Goal: Task Accomplishment & Management: Manage account settings

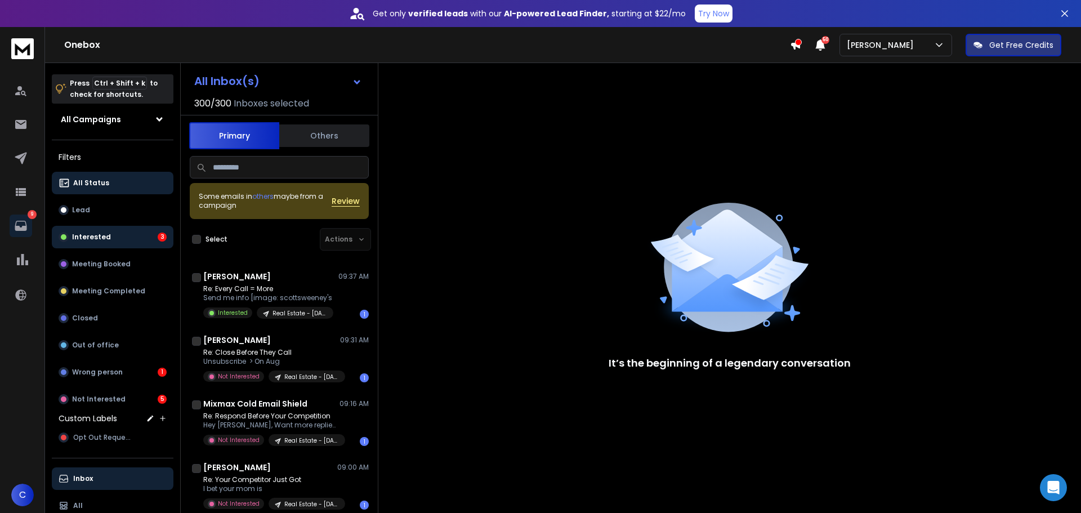
click at [106, 234] on p "Interested" at bounding box center [91, 236] width 39 height 9
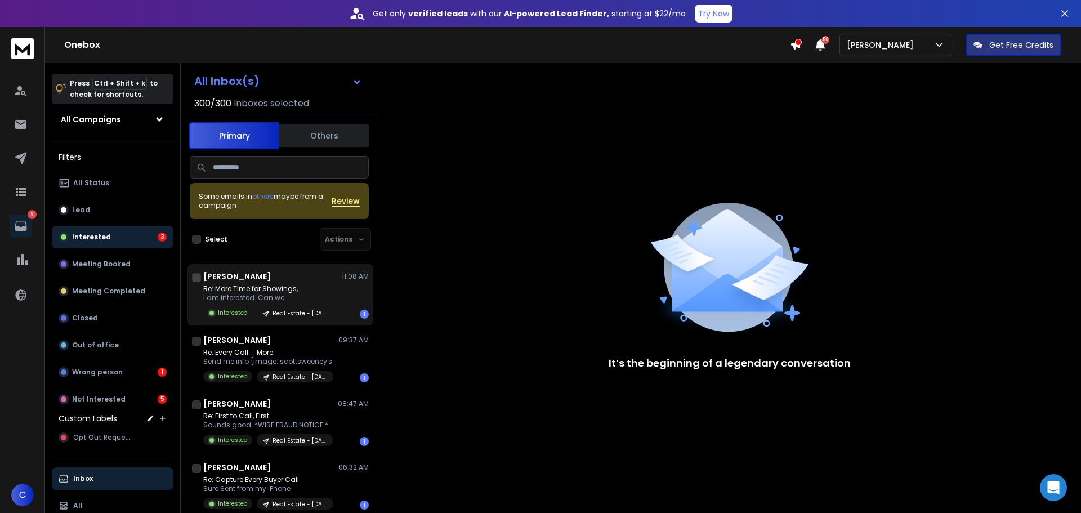
click at [312, 293] on p "I am interested. Can we" at bounding box center [268, 297] width 130 height 9
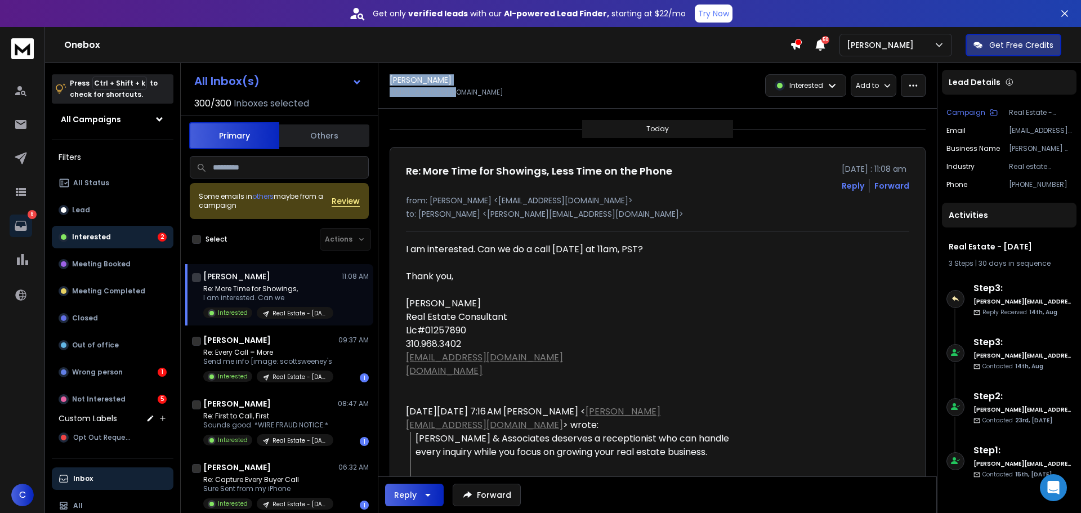
drag, startPoint x: 456, startPoint y: 80, endPoint x: 378, endPoint y: 82, distance: 77.7
click at [378, 82] on div "[PERSON_NAME] [PERSON_NAME] [EMAIL_ADDRESS][DOMAIN_NAME] Interested Add to Inte…" at bounding box center [657, 86] width 558 height 46
click at [529, 66] on div "[PERSON_NAME] [PERSON_NAME] [EMAIL_ADDRESS][DOMAIN_NAME] Interested Add to Inte…" at bounding box center [657, 86] width 558 height 46
drag, startPoint x: 460, startPoint y: 77, endPoint x: 510, endPoint y: 68, distance: 50.9
click at [395, 77] on div "[PERSON_NAME] [PERSON_NAME] [EMAIL_ADDRESS][DOMAIN_NAME]" at bounding box center [521, 85] width 265 height 23
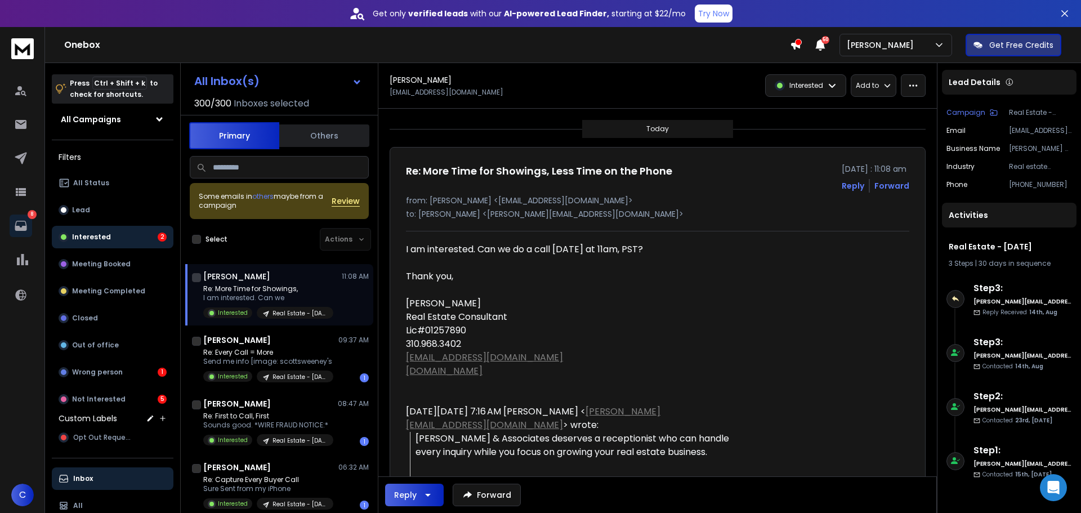
drag, startPoint x: 511, startPoint y: 69, endPoint x: 496, endPoint y: 70, distance: 14.7
click at [511, 69] on div "[PERSON_NAME] [PERSON_NAME] [EMAIL_ADDRESS][DOMAIN_NAME] Interested Add to Inte…" at bounding box center [657, 86] width 558 height 46
drag, startPoint x: 387, startPoint y: 79, endPoint x: 441, endPoint y: 79, distance: 53.5
click at [441, 79] on div "[PERSON_NAME] [PERSON_NAME] [EMAIL_ADDRESS][DOMAIN_NAME] Interested Add to Inte…" at bounding box center [657, 86] width 558 height 46
copy h1 "[PERSON_NAME]"
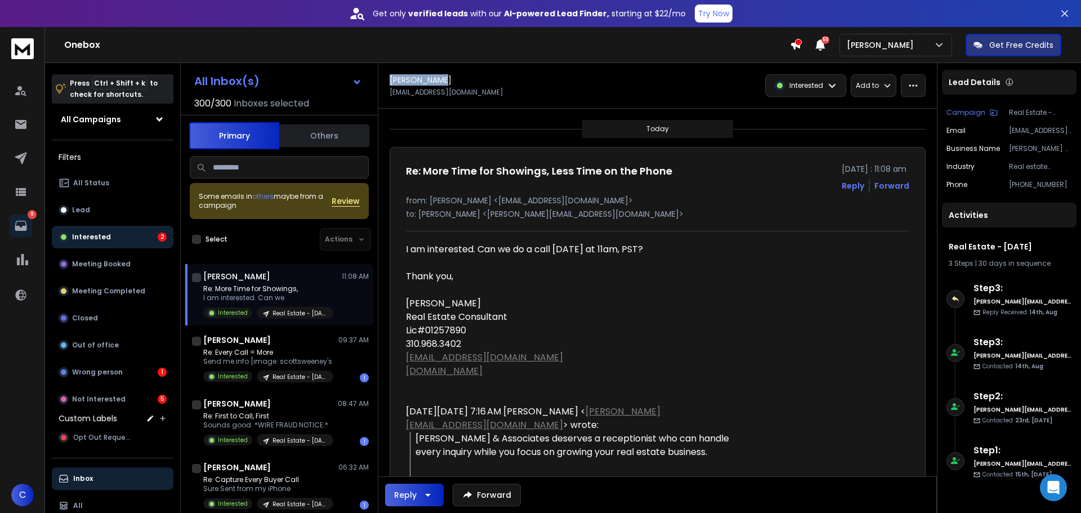
copy h1 "[PERSON_NAME]"
drag, startPoint x: 510, startPoint y: 92, endPoint x: 388, endPoint y: 92, distance: 122.1
click at [388, 92] on div "[PERSON_NAME] [PERSON_NAME] [EMAIL_ADDRESS][DOMAIN_NAME] Interested Add to Inte…" at bounding box center [657, 86] width 558 height 46
copy p "[EMAIL_ADDRESS][DOMAIN_NAME]"
drag, startPoint x: 476, startPoint y: 346, endPoint x: 405, endPoint y: 341, distance: 71.6
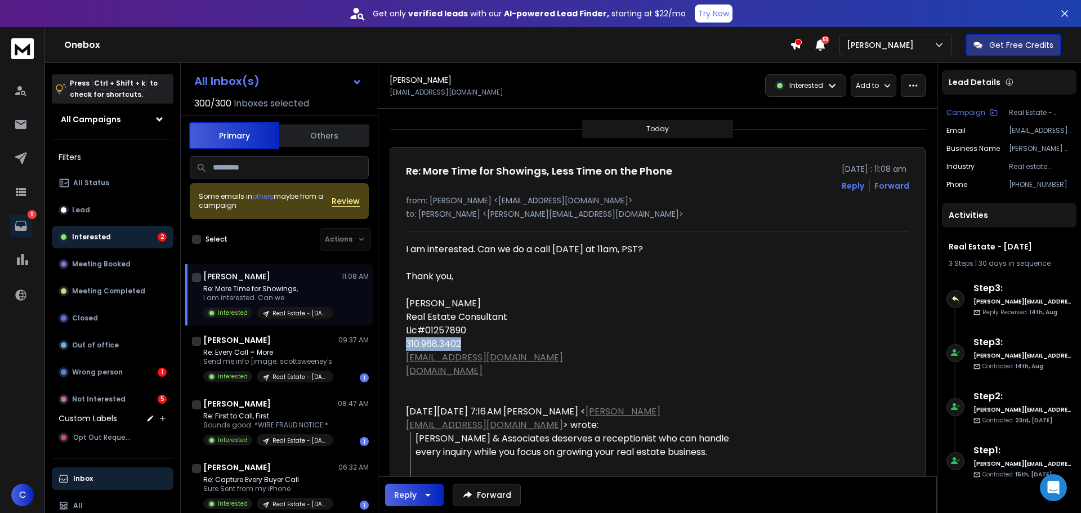
copy div "310.968.3402"
drag, startPoint x: 718, startPoint y: 352, endPoint x: 384, endPoint y: 170, distance: 380.3
copy div "Lo: Ipsu Dolo sit Ametcons, Adip Elit se doe Tempo 56 Incidi 6868 : 57:81 ut La…"
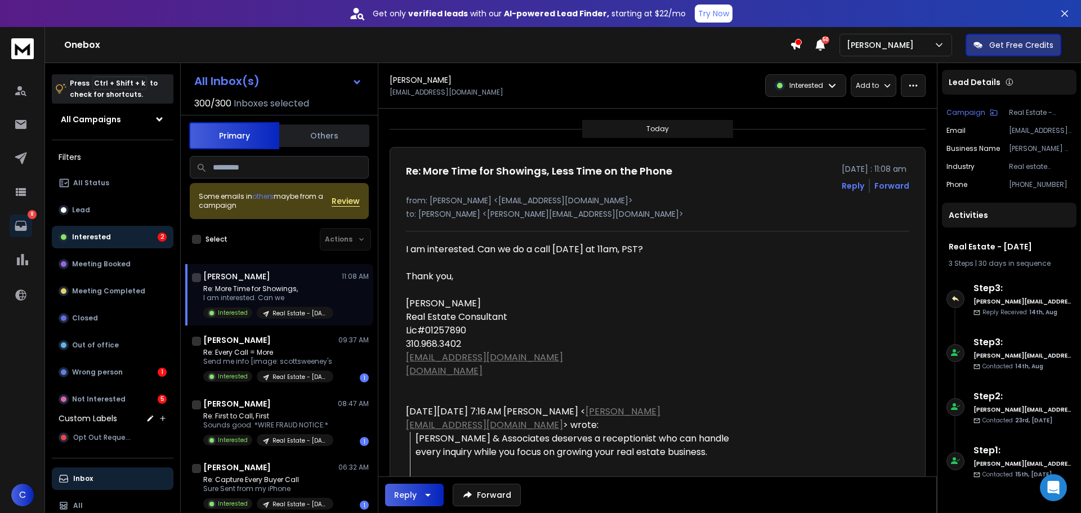
click at [903, 6] on div "Get only verified leads with our AI-powered Lead Finder, starting at $22/mo Try…" at bounding box center [540, 13] width 1081 height 27
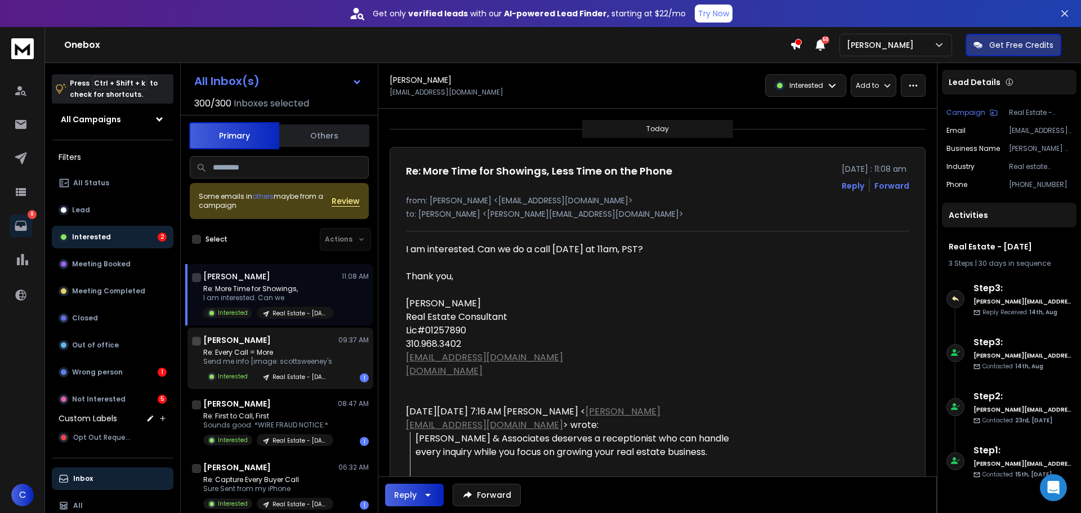
click at [279, 361] on p "Send me info [image: scottsweeney's" at bounding box center [268, 361] width 130 height 9
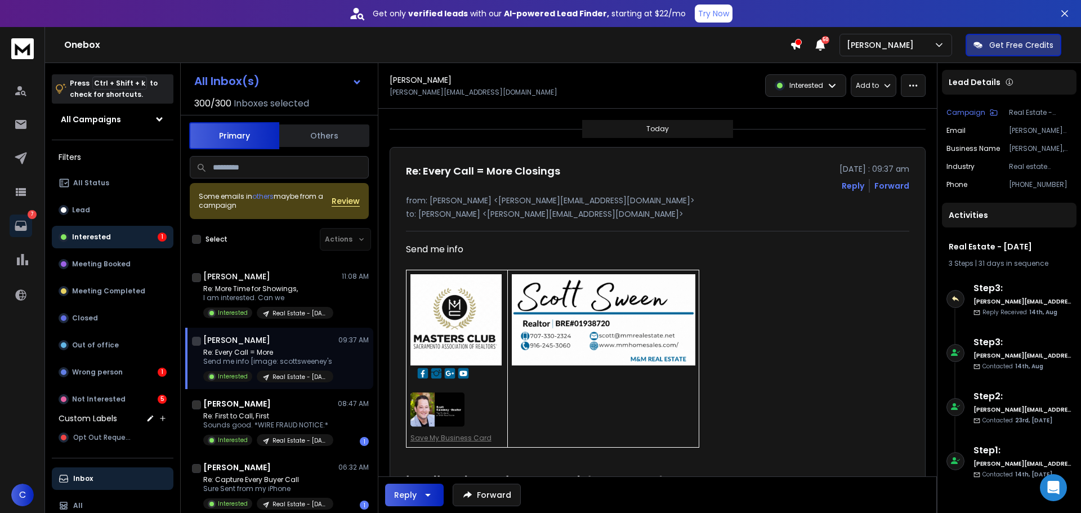
click at [455, 78] on div "[PERSON_NAME] [PERSON_NAME] [PERSON_NAME][EMAIL_ADDRESS][DOMAIN_NAME]" at bounding box center [521, 85] width 265 height 23
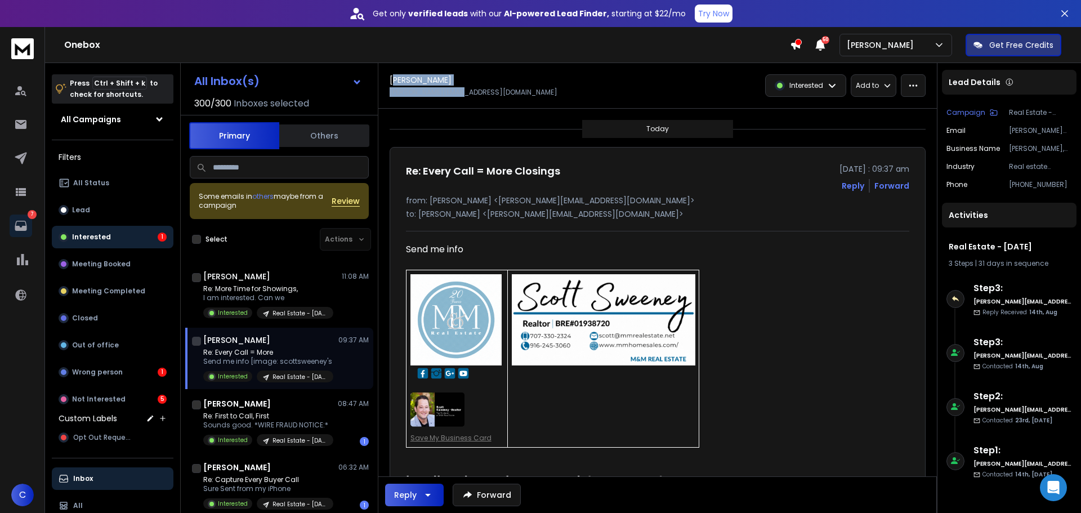
drag, startPoint x: 464, startPoint y: 72, endPoint x: 427, endPoint y: 79, distance: 37.8
click at [410, 78] on div "[PERSON_NAME] [PERSON_NAME] [PERSON_NAME][EMAIL_ADDRESS][DOMAIN_NAME] Intereste…" at bounding box center [657, 86] width 558 height 46
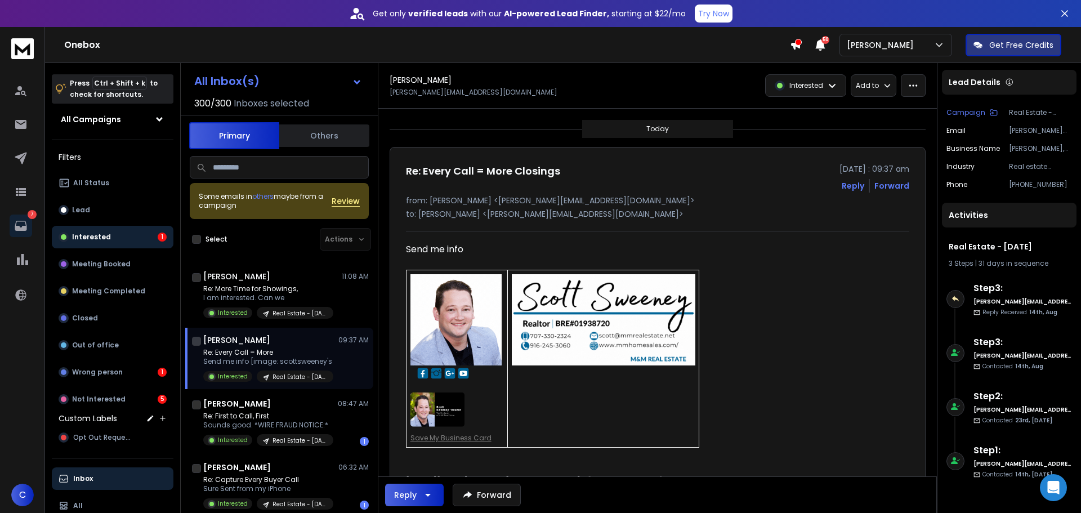
click at [493, 84] on div "[PERSON_NAME] [PERSON_NAME] [PERSON_NAME][EMAIL_ADDRESS][DOMAIN_NAME]" at bounding box center [521, 85] width 265 height 23
drag, startPoint x: 457, startPoint y: 76, endPoint x: 379, endPoint y: 75, distance: 77.7
click at [379, 75] on div "[PERSON_NAME] [PERSON_NAME] [PERSON_NAME][EMAIL_ADDRESS][DOMAIN_NAME] Intereste…" at bounding box center [657, 86] width 558 height 46
copy h1 "[PERSON_NAME]"
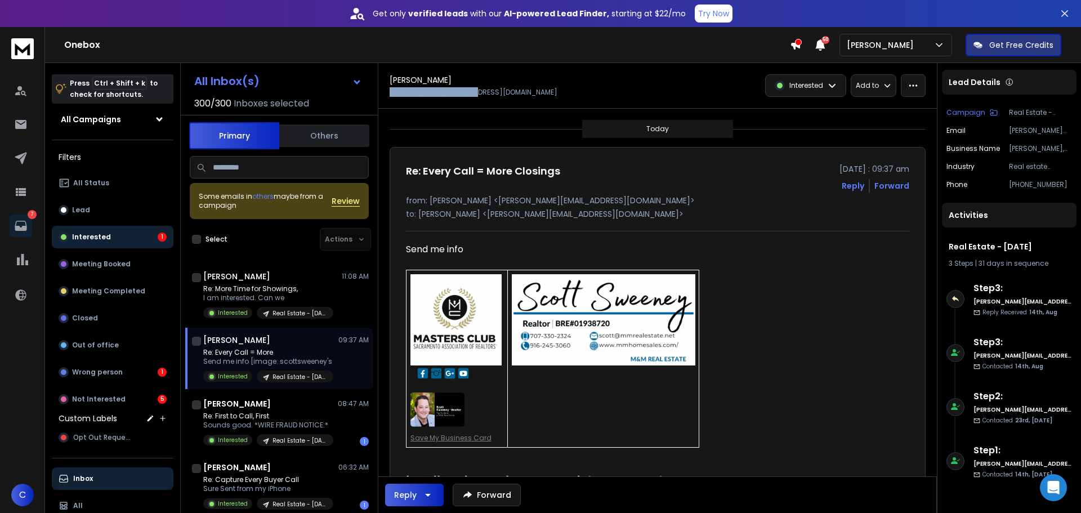
drag, startPoint x: 500, startPoint y: 96, endPoint x: 381, endPoint y: 90, distance: 118.9
click at [381, 90] on div "[PERSON_NAME] [PERSON_NAME] [PERSON_NAME][EMAIL_ADDRESS][DOMAIN_NAME] Intereste…" at bounding box center [657, 86] width 558 height 46
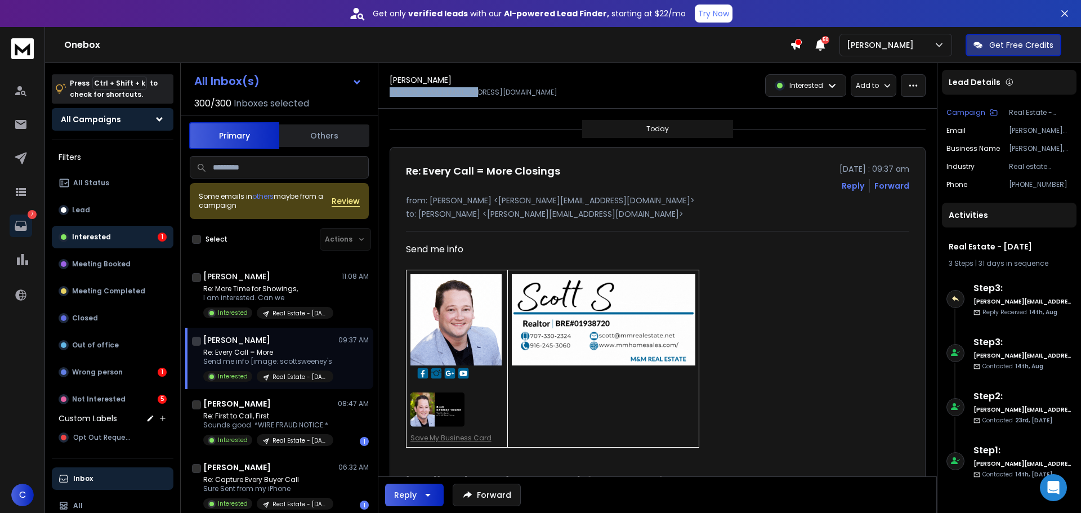
copy p "[PERSON_NAME][EMAIL_ADDRESS][DOMAIN_NAME]"
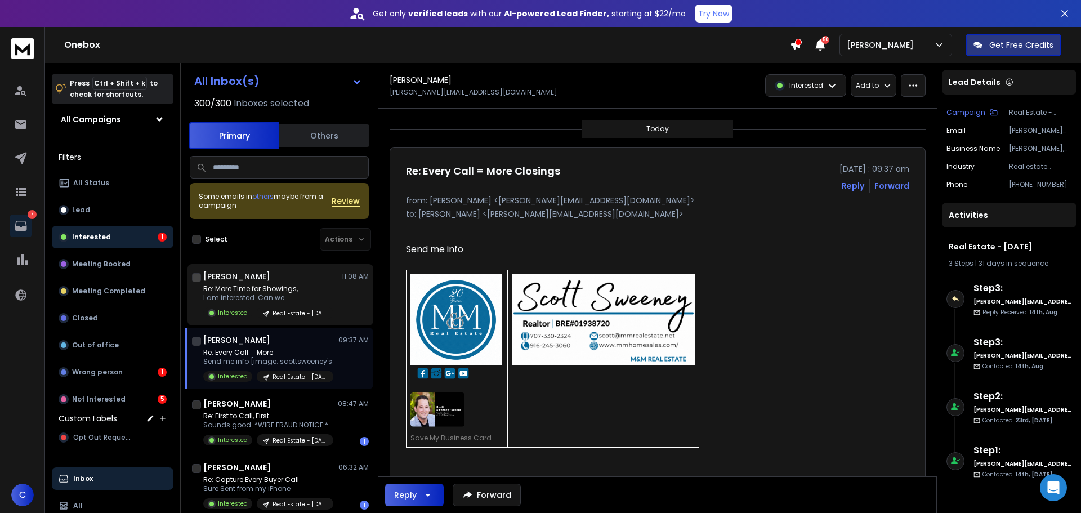
click at [299, 288] on p "Re: More Time for Showings," at bounding box center [268, 288] width 130 height 9
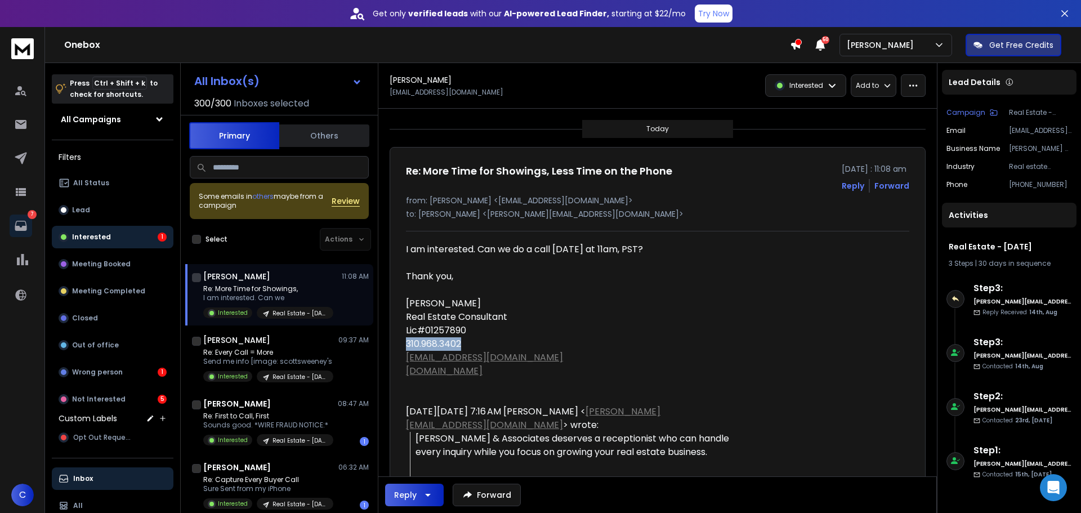
drag, startPoint x: 469, startPoint y: 346, endPoint x: 386, endPoint y: 348, distance: 83.3
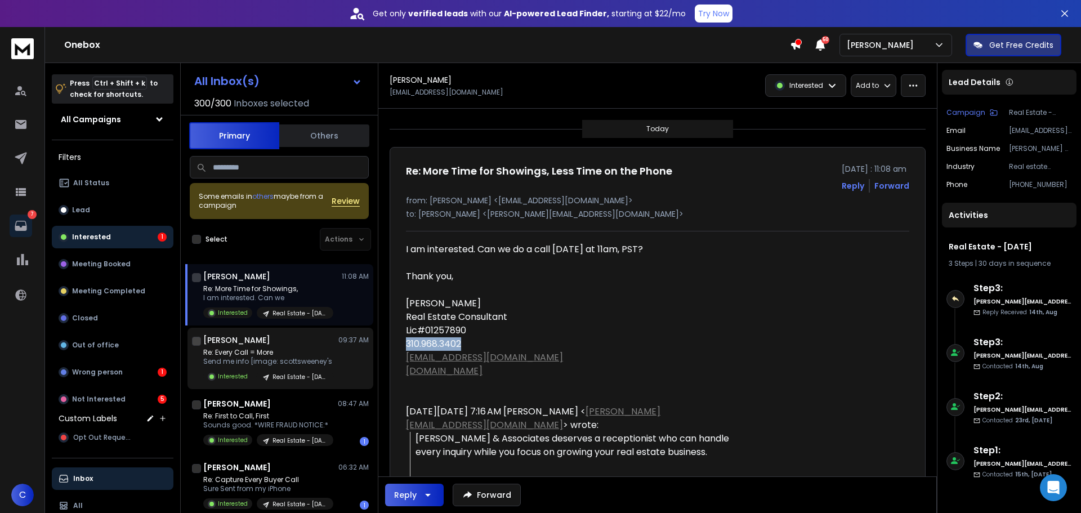
copy div "310.968.3402"
click at [256, 360] on p "Send me info [image: scottsweeney's" at bounding box center [268, 361] width 130 height 9
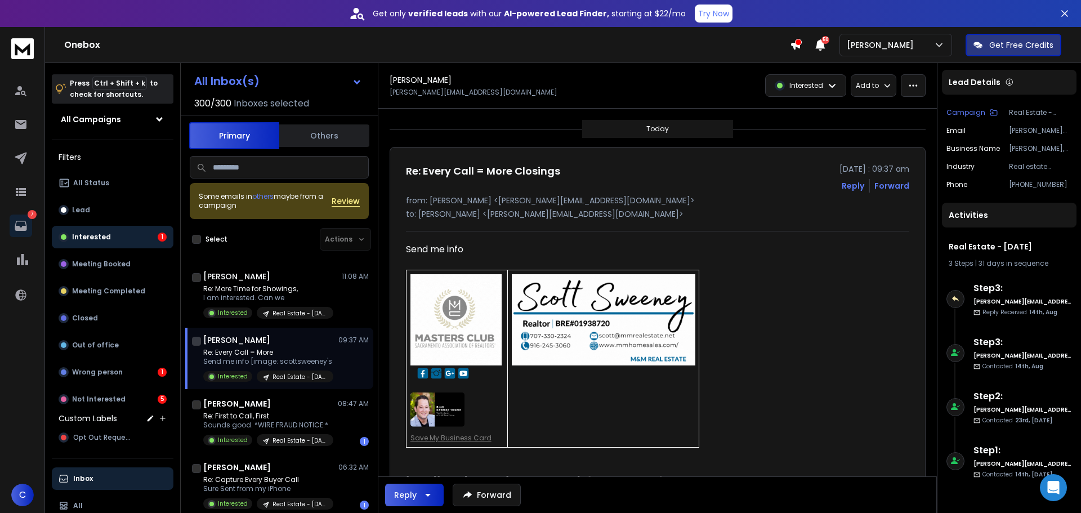
drag, startPoint x: 723, startPoint y: 355, endPoint x: 386, endPoint y: 177, distance: 381.2
copy div "Lo: Ipsum Dolo = Sita Consecte 79 Adipis 4619 : 39:48 el Seddo Eiusmod temp: In…"
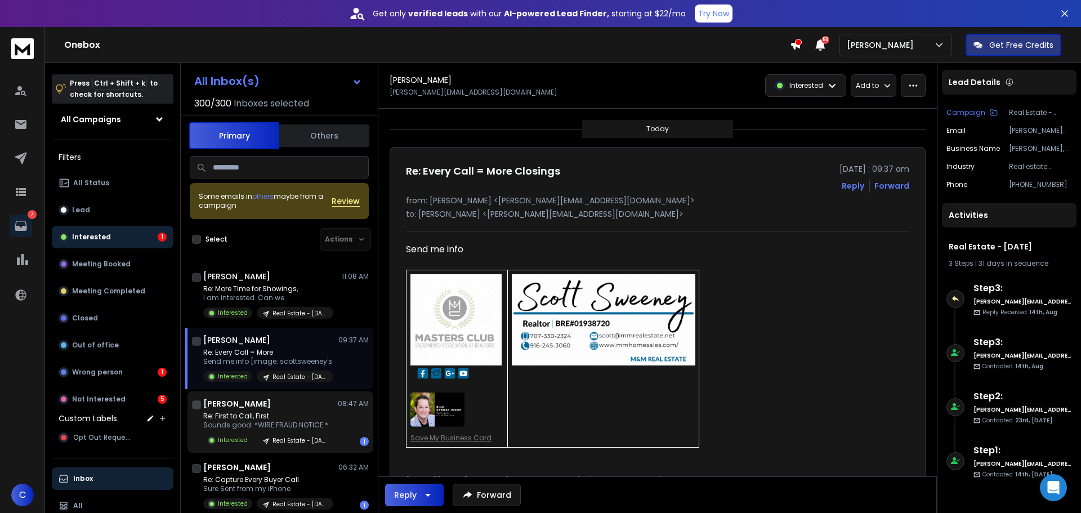
click at [271, 423] on p "Sounds good. *WIRE FRAUD NOTICE:*" at bounding box center [268, 424] width 130 height 9
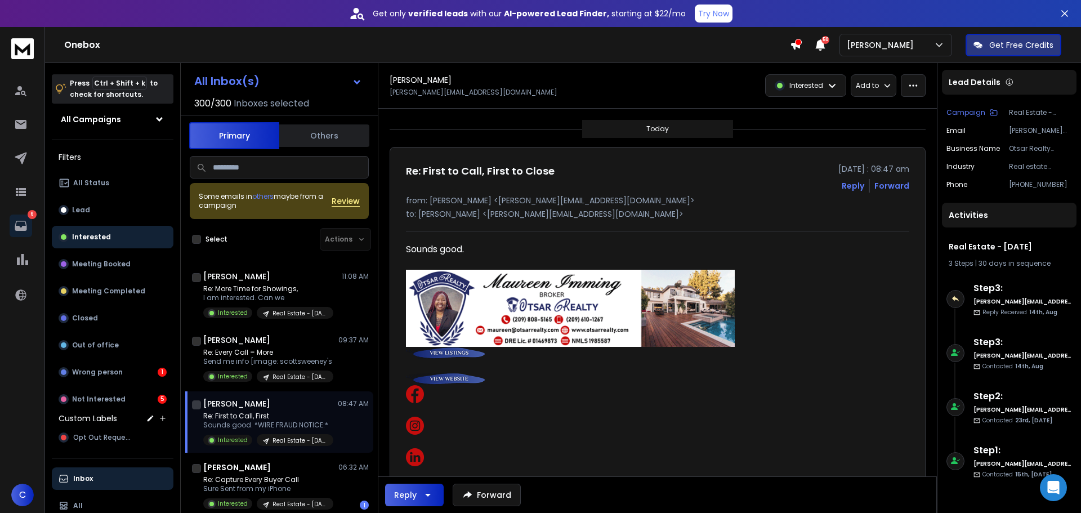
drag, startPoint x: 464, startPoint y: 78, endPoint x: 390, endPoint y: 78, distance: 74.3
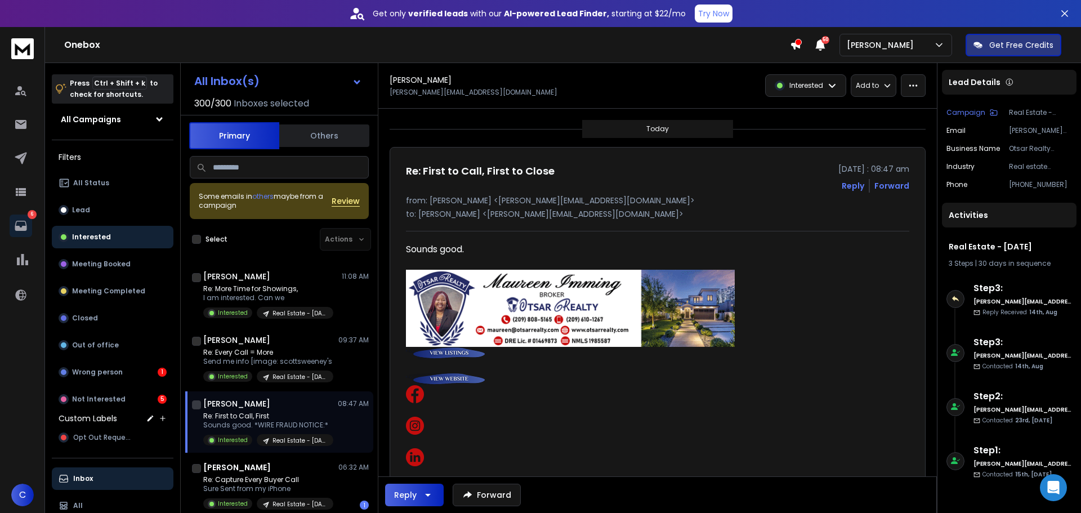
click at [390, 78] on div "[PERSON_NAME] [PERSON_NAME] [PERSON_NAME][EMAIL_ADDRESS][DOMAIN_NAME]" at bounding box center [521, 85] width 265 height 23
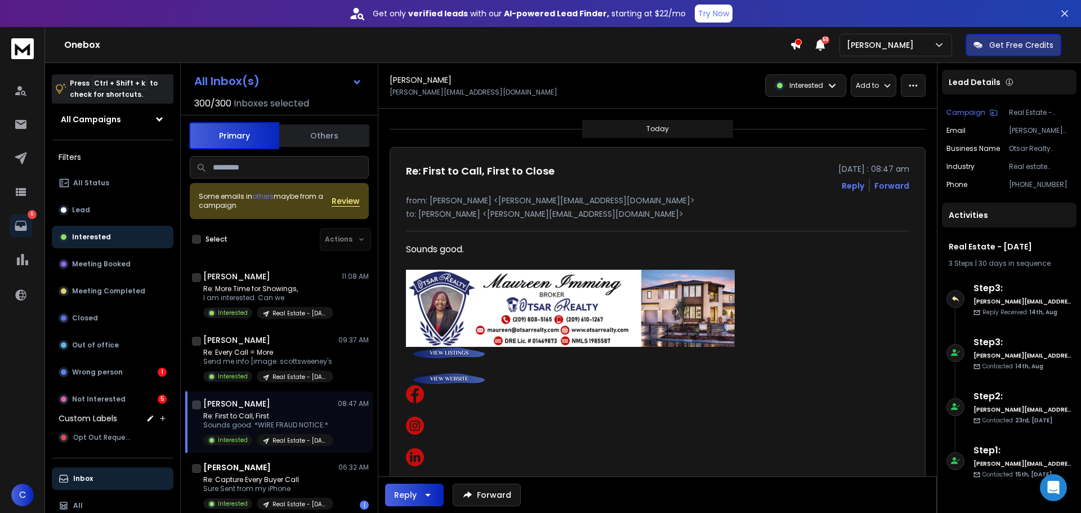
copy h1 "[PERSON_NAME]"
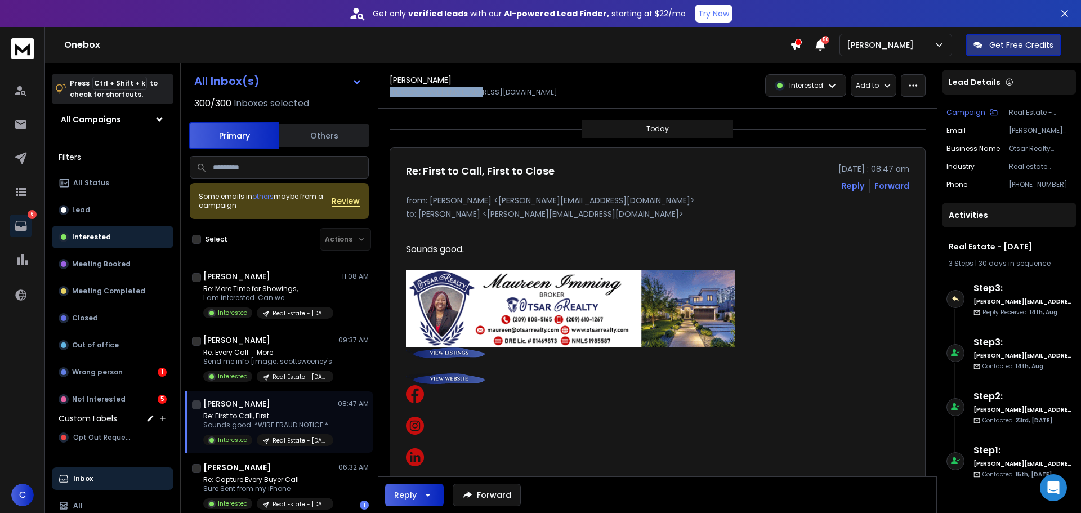
drag, startPoint x: 499, startPoint y: 91, endPoint x: 387, endPoint y: 96, distance: 111.5
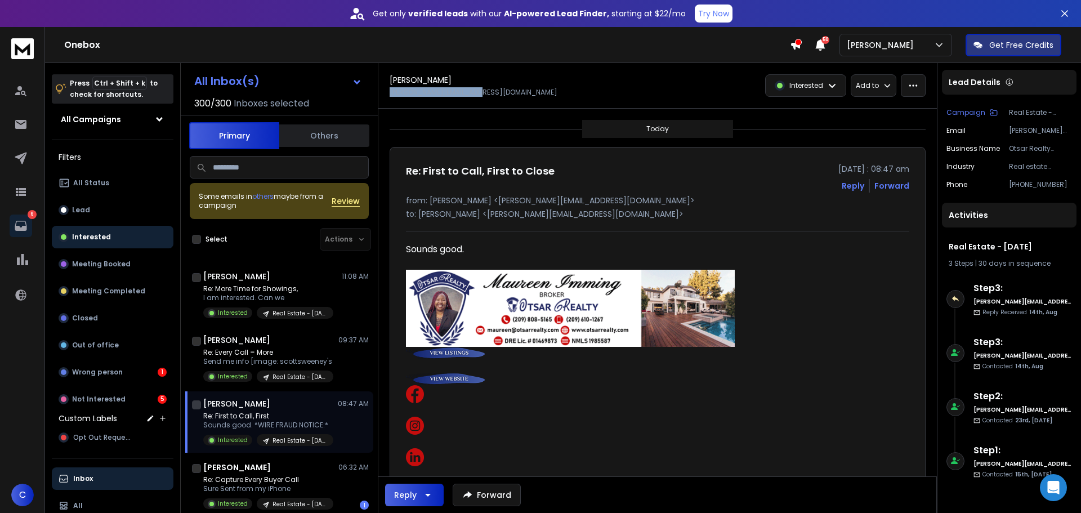
click at [387, 96] on div "[PERSON_NAME] [PERSON_NAME] [PERSON_NAME][EMAIL_ADDRESS][DOMAIN_NAME] Intereste…" at bounding box center [657, 86] width 558 height 46
drag, startPoint x: 593, startPoint y: 355, endPoint x: 389, endPoint y: 185, distance: 265.3
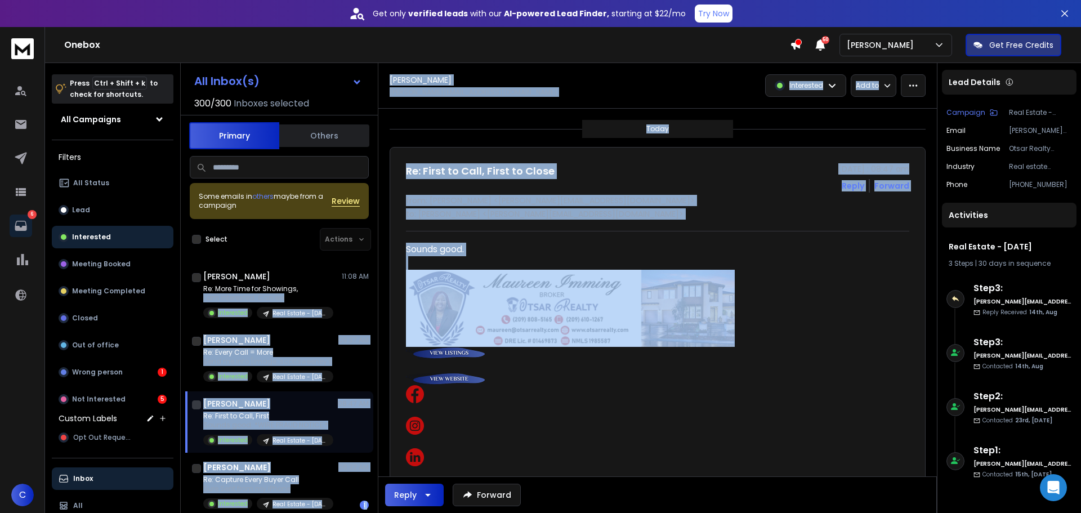
drag, startPoint x: 374, startPoint y: 285, endPoint x: 373, endPoint y: 297, distance: 11.3
click at [377, 305] on div "[PERSON_NAME] 11:08 AM Re: More Time for Showings, I am interested. Can we Inte…" at bounding box center [279, 451] width 197 height 379
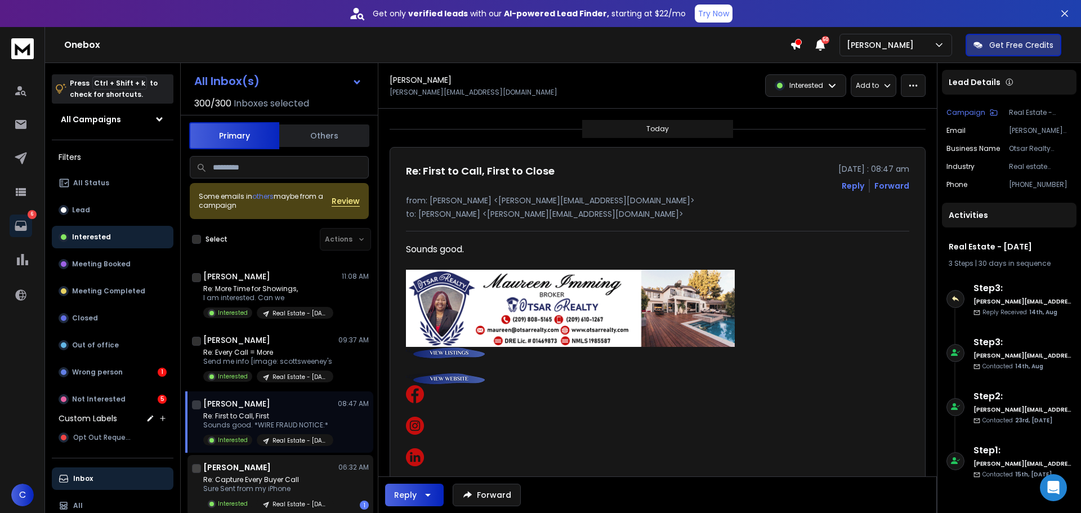
click at [267, 495] on div "Re: Capture Every Buyer Call Sure Sent from my iPhone Interested Real Estate - …" at bounding box center [268, 492] width 130 height 34
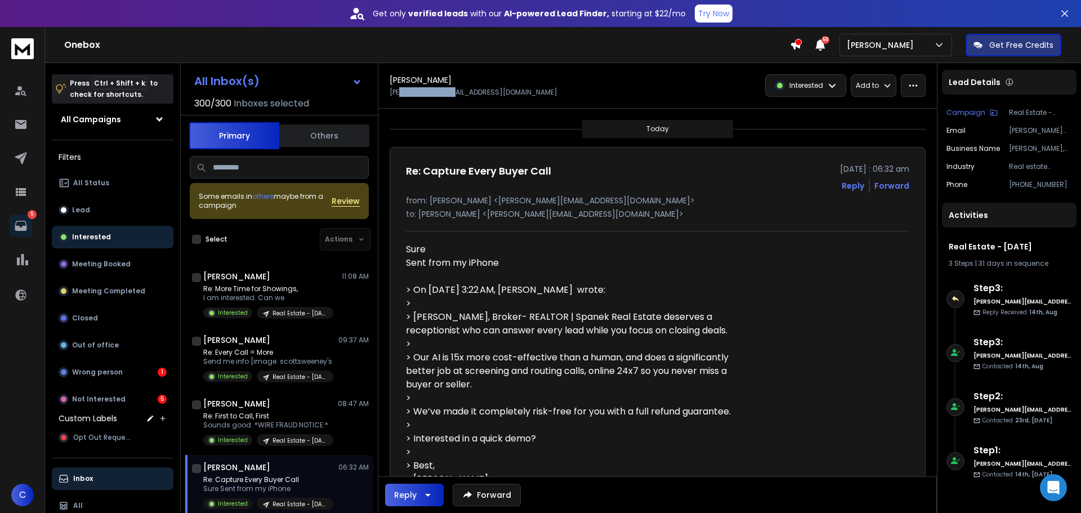
drag, startPoint x: 456, startPoint y: 74, endPoint x: 402, endPoint y: 87, distance: 55.6
click at [402, 87] on div "[PERSON_NAME] [PERSON_NAME] [PERSON_NAME][EMAIL_ADDRESS][DOMAIN_NAME] Intereste…" at bounding box center [657, 86] width 558 height 46
click at [454, 75] on div "[PERSON_NAME] [PERSON_NAME] [PERSON_NAME][EMAIL_ADDRESS][DOMAIN_NAME]" at bounding box center [521, 85] width 265 height 23
click at [455, 77] on div "[PERSON_NAME] [PERSON_NAME] [PERSON_NAME][EMAIL_ADDRESS][DOMAIN_NAME]" at bounding box center [521, 85] width 265 height 23
click at [470, 81] on div "[PERSON_NAME] [PERSON_NAME] [PERSON_NAME][EMAIL_ADDRESS][DOMAIN_NAME]" at bounding box center [521, 85] width 265 height 23
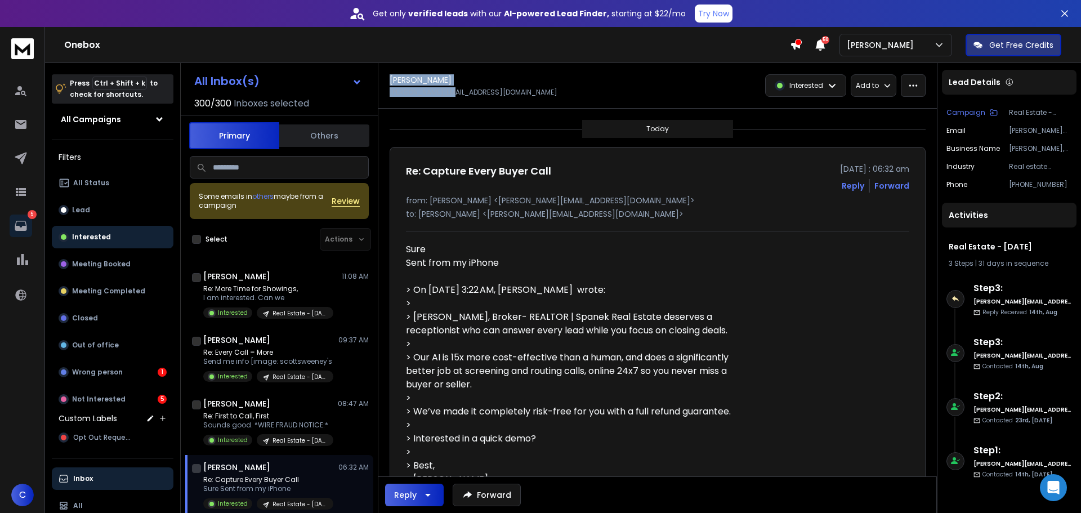
drag, startPoint x: 458, startPoint y: 78, endPoint x: 391, endPoint y: 77, distance: 67.0
click at [391, 77] on div "[PERSON_NAME] [PERSON_NAME] [PERSON_NAME][EMAIL_ADDRESS][DOMAIN_NAME]" at bounding box center [521, 85] width 265 height 23
click at [483, 75] on div "[PERSON_NAME] [PERSON_NAME] [PERSON_NAME][EMAIL_ADDRESS][DOMAIN_NAME]" at bounding box center [521, 85] width 265 height 23
drag, startPoint x: 444, startPoint y: 77, endPoint x: 385, endPoint y: 79, distance: 58.6
click at [385, 79] on div "[PERSON_NAME] [PERSON_NAME] [PERSON_NAME][EMAIL_ADDRESS][DOMAIN_NAME] Intereste…" at bounding box center [657, 86] width 558 height 46
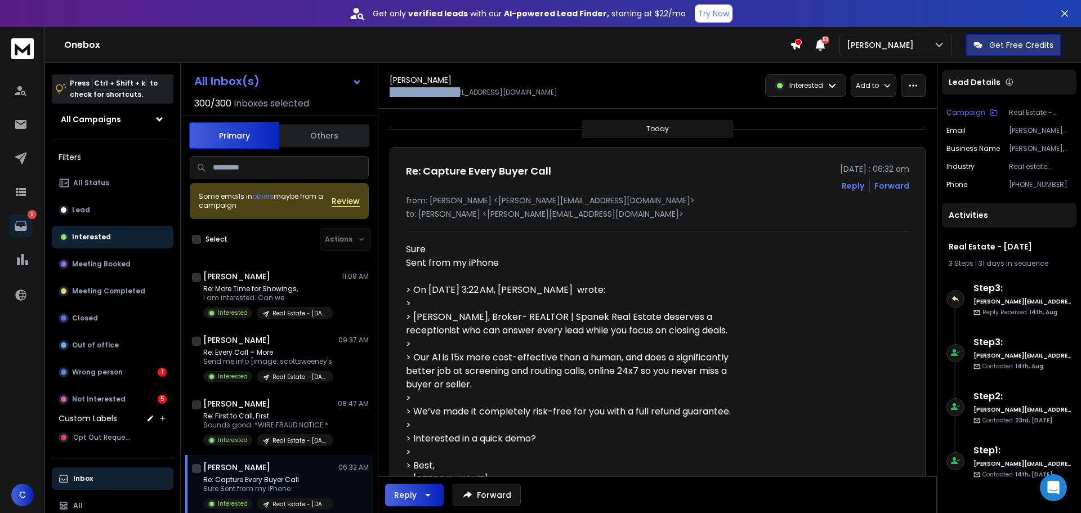
drag, startPoint x: 476, startPoint y: 94, endPoint x: 383, endPoint y: 99, distance: 93.0
click at [383, 99] on div "[PERSON_NAME] [PERSON_NAME] [PERSON_NAME][EMAIL_ADDRESS][DOMAIN_NAME] Intereste…" at bounding box center [657, 86] width 558 height 46
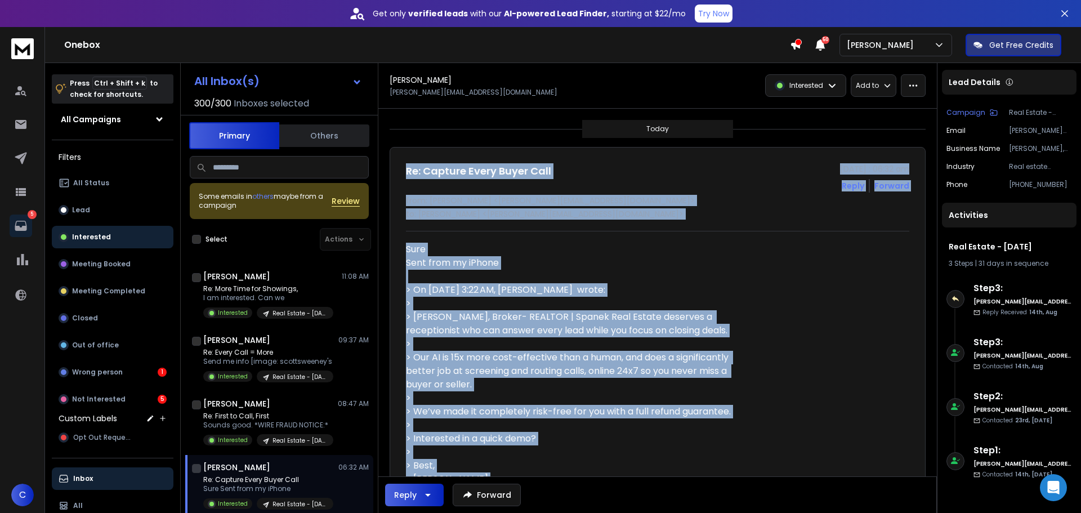
drag, startPoint x: 481, startPoint y: 371, endPoint x: 399, endPoint y: 167, distance: 220.2
click at [399, 167] on div "Re: Capture Every Buyer Call [DATE] : 06:32 am Reply Forward from: [PERSON_NAME…" at bounding box center [657, 464] width 536 height 634
click at [850, 319] on div "Re: Capture Every Buyer Call [DATE] : 06:32 am Reply Forward from: [PERSON_NAME…" at bounding box center [657, 464] width 503 height 602
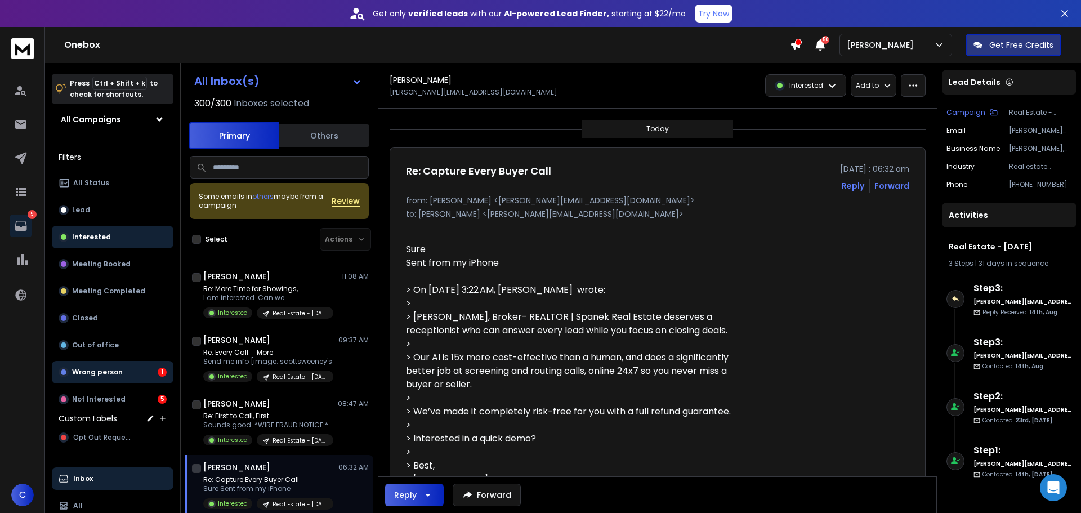
click at [76, 374] on p "Wrong person" at bounding box center [97, 372] width 51 height 9
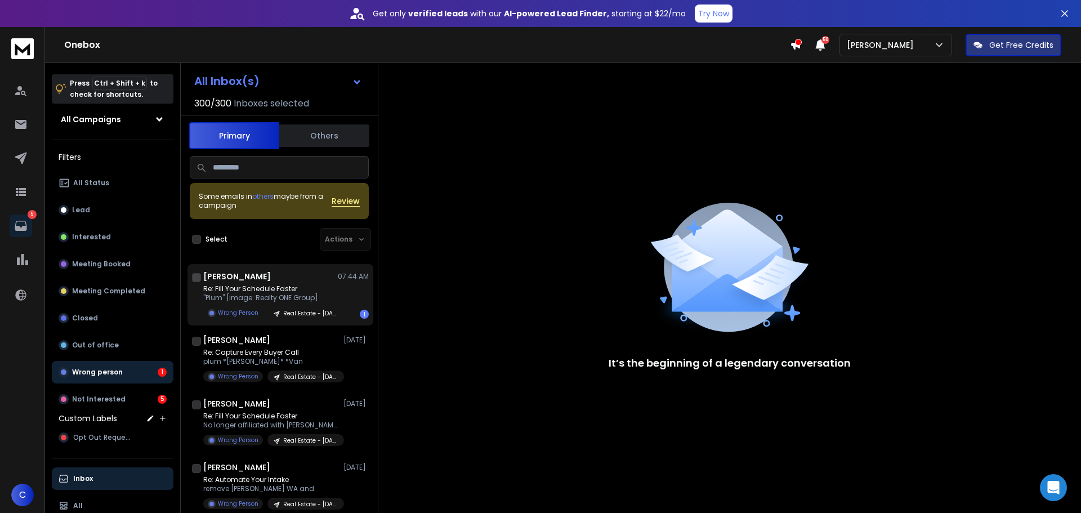
click at [284, 276] on div "[PERSON_NAME] 07:44 AM" at bounding box center [285, 276] width 165 height 11
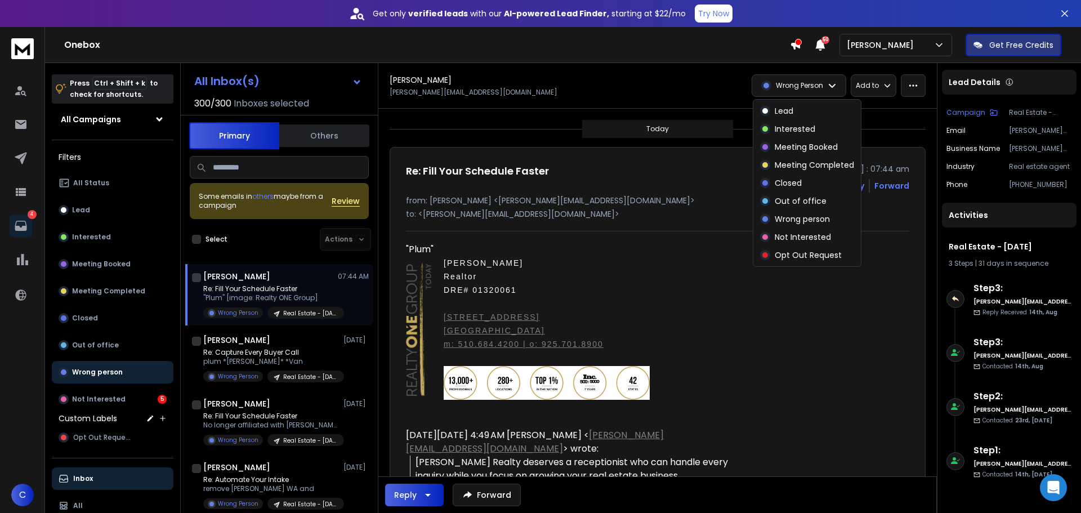
click at [803, 79] on div "Wrong Person" at bounding box center [798, 85] width 93 height 21
click at [806, 239] on p "Not Interested" at bounding box center [802, 236] width 56 height 11
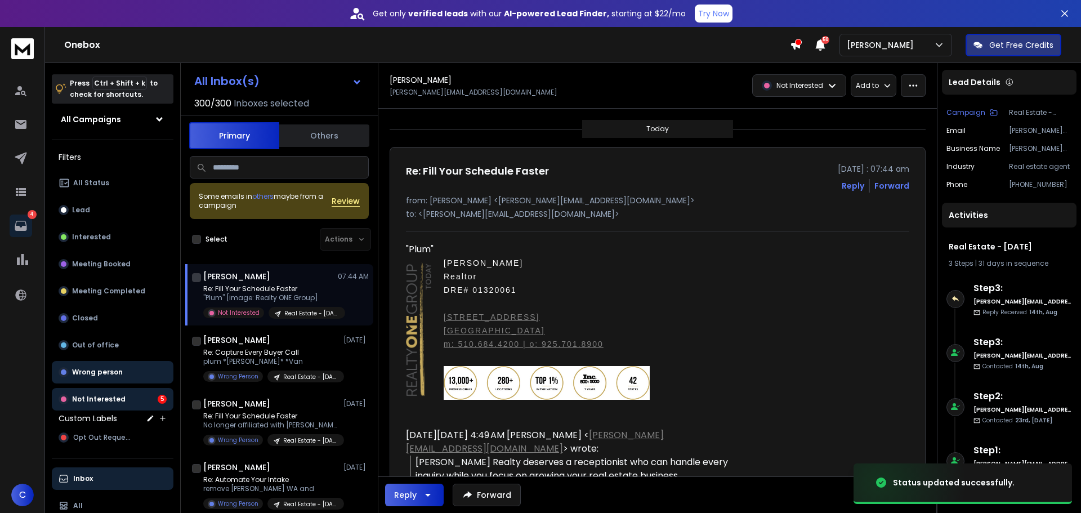
click at [96, 397] on p "Not Interested" at bounding box center [98, 399] width 53 height 9
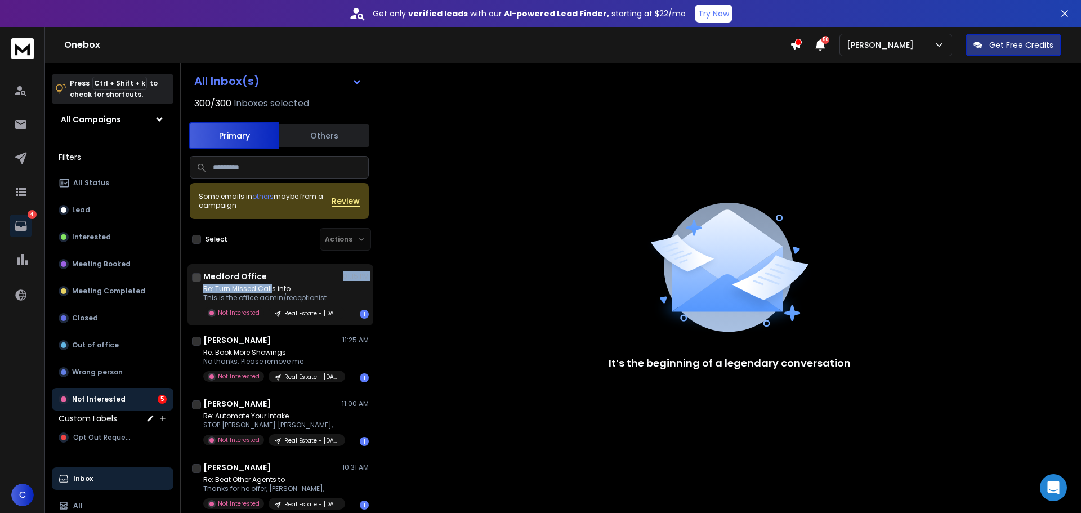
drag, startPoint x: 270, startPoint y: 283, endPoint x: 270, endPoint y: 292, distance: 9.0
click at [271, 281] on div "Medford Office 01:15 PM Re: Turn Missed Calls into This is the office admin/rec…" at bounding box center [285, 295] width 165 height 48
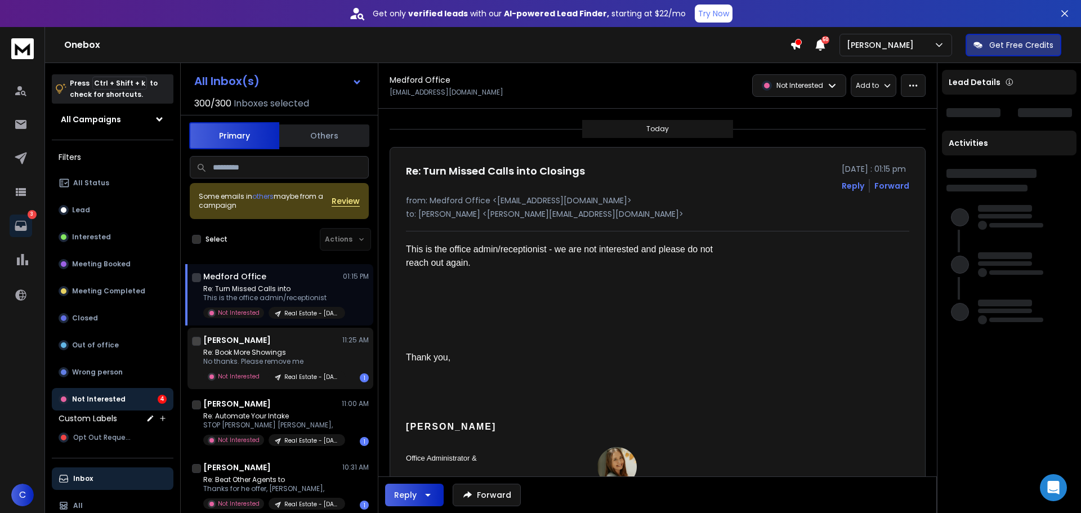
drag, startPoint x: 274, startPoint y: 359, endPoint x: 290, endPoint y: 353, distance: 17.1
click at [274, 358] on p "No thanks. Please remove me" at bounding box center [270, 361] width 135 height 9
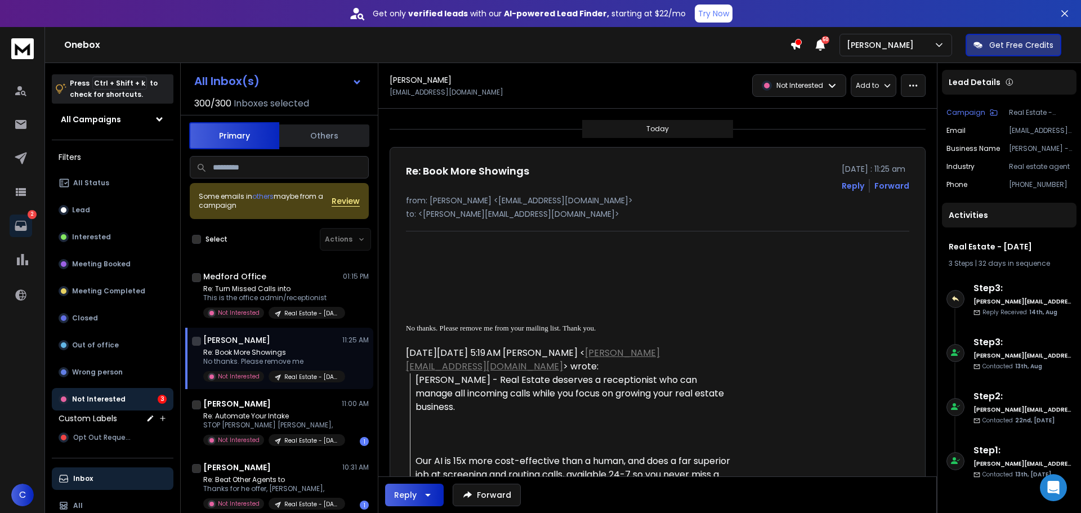
click at [821, 79] on div "Not Interested" at bounding box center [799, 85] width 93 height 21
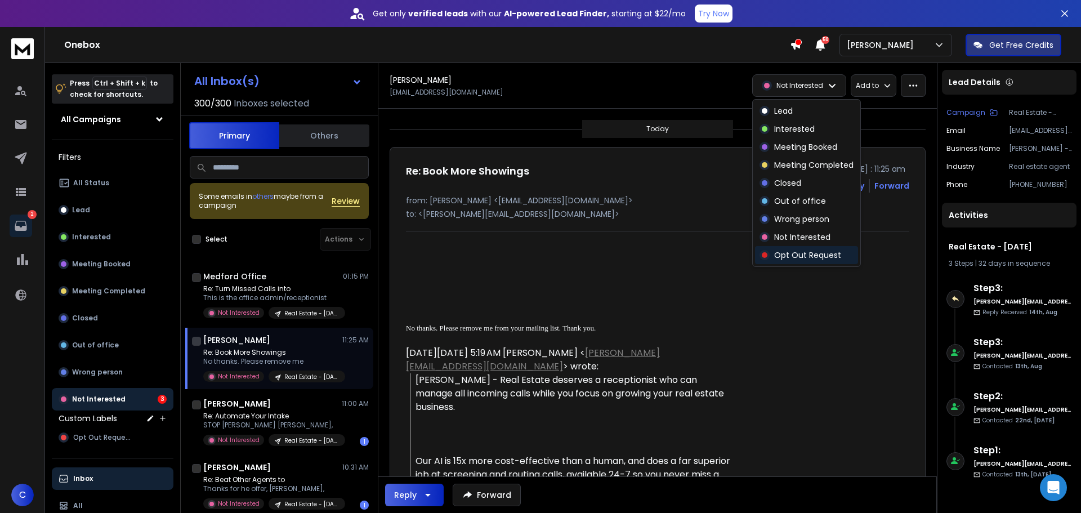
drag, startPoint x: 804, startPoint y: 254, endPoint x: 798, endPoint y: 253, distance: 5.7
click at [804, 252] on p "Opt Out Request" at bounding box center [807, 254] width 67 height 11
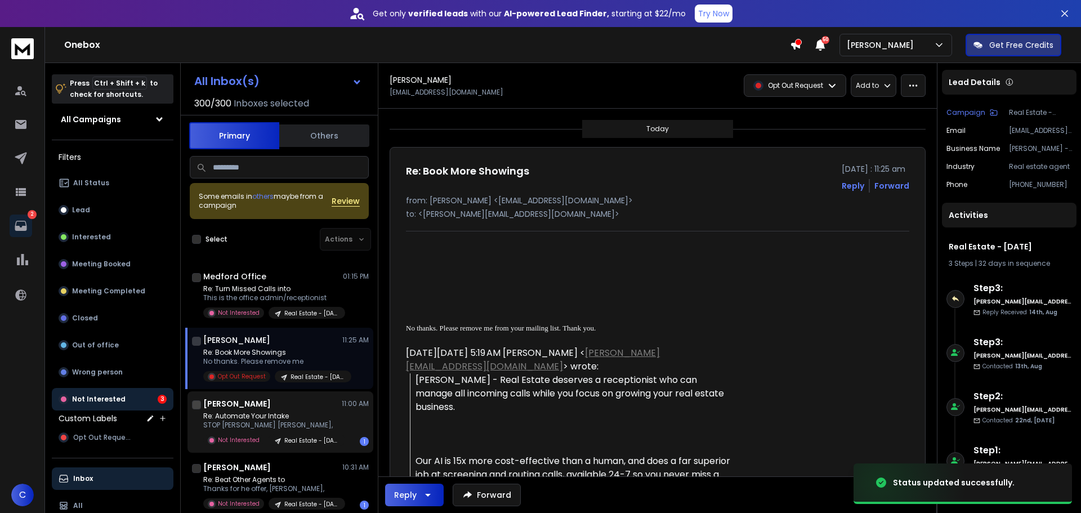
click at [258, 414] on p "Re: Automate Your Intake" at bounding box center [270, 415] width 135 height 9
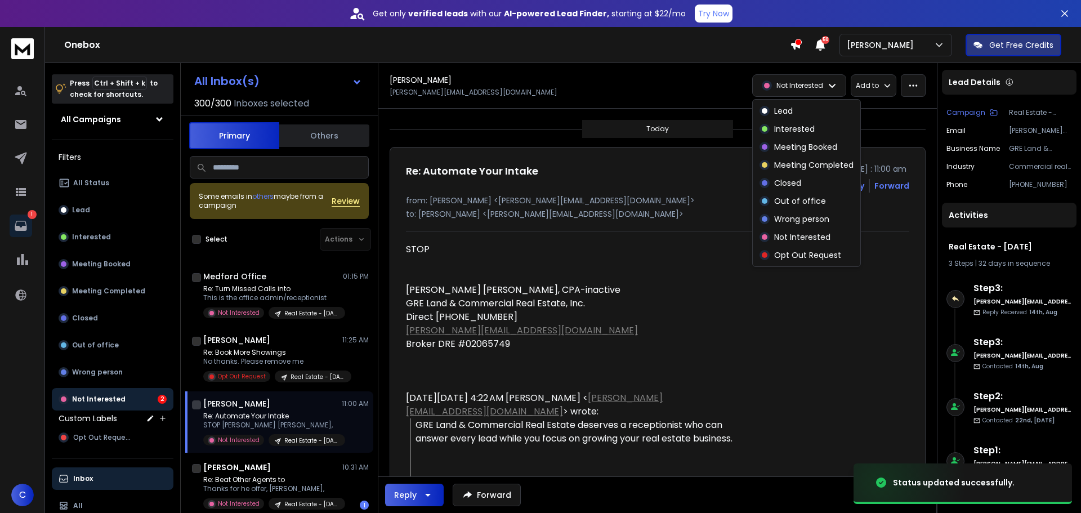
click at [813, 86] on p "Not Interested" at bounding box center [799, 85] width 47 height 9
drag, startPoint x: 800, startPoint y: 253, endPoint x: 782, endPoint y: 257, distance: 18.9
click at [800, 250] on p "Opt Out Request" at bounding box center [807, 254] width 67 height 11
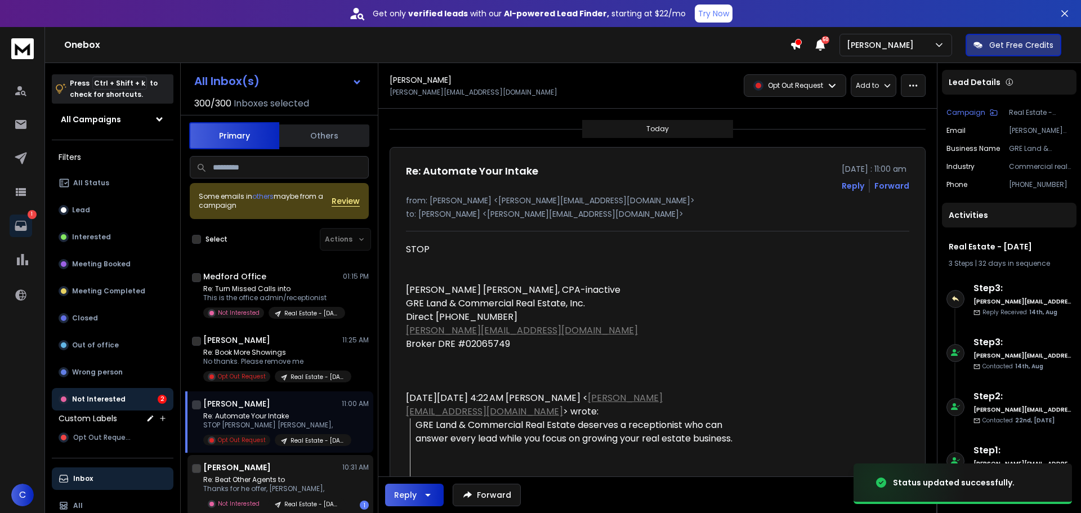
click at [247, 482] on p "Re: Beat Other Agents to" at bounding box center [270, 479] width 135 height 9
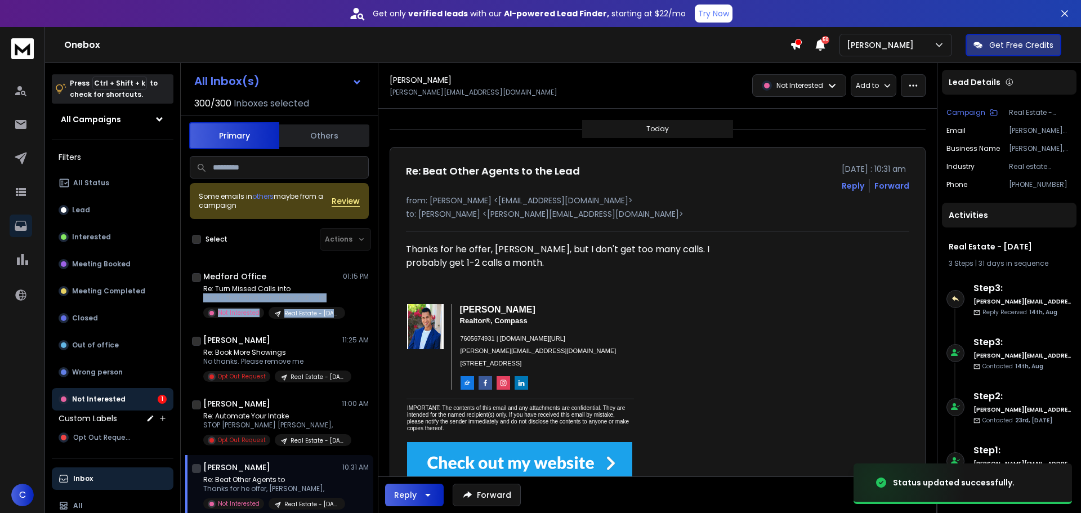
drag, startPoint x: 374, startPoint y: 288, endPoint x: 373, endPoint y: 317, distance: 29.3
click at [373, 317] on div "Medford Office 01:15 PM Re: Turn Missed Calls into This is the office admin/rec…" at bounding box center [279, 451] width 197 height 379
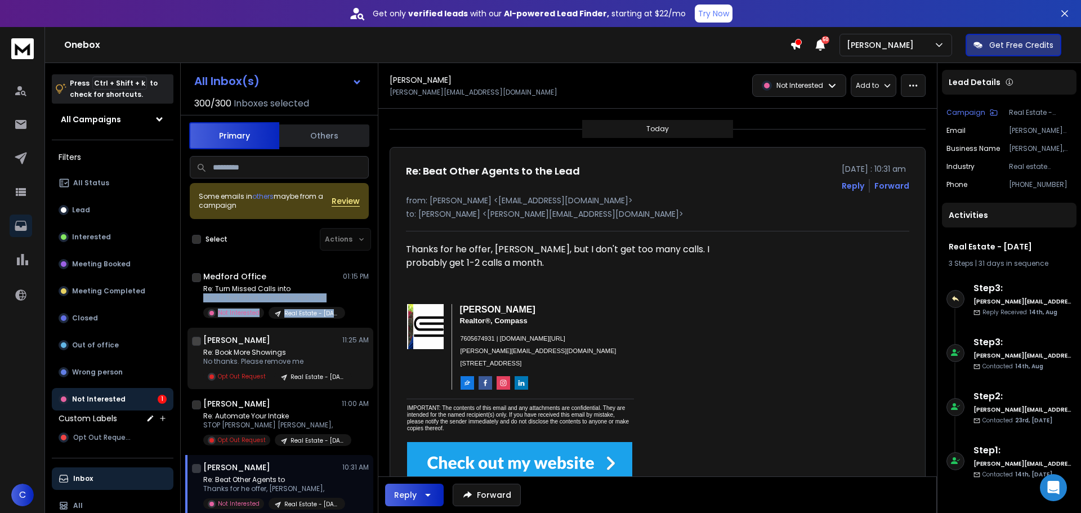
scroll to position [332, 0]
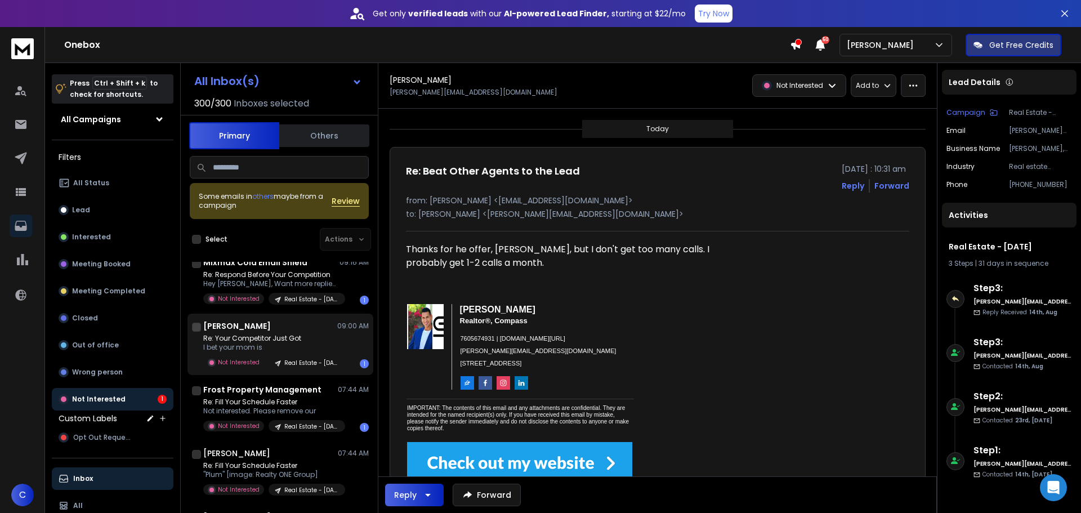
drag, startPoint x: 306, startPoint y: 280, endPoint x: 271, endPoint y: 323, distance: 55.1
click at [307, 280] on p "Hey [PERSON_NAME], Want more replies to" at bounding box center [270, 283] width 135 height 9
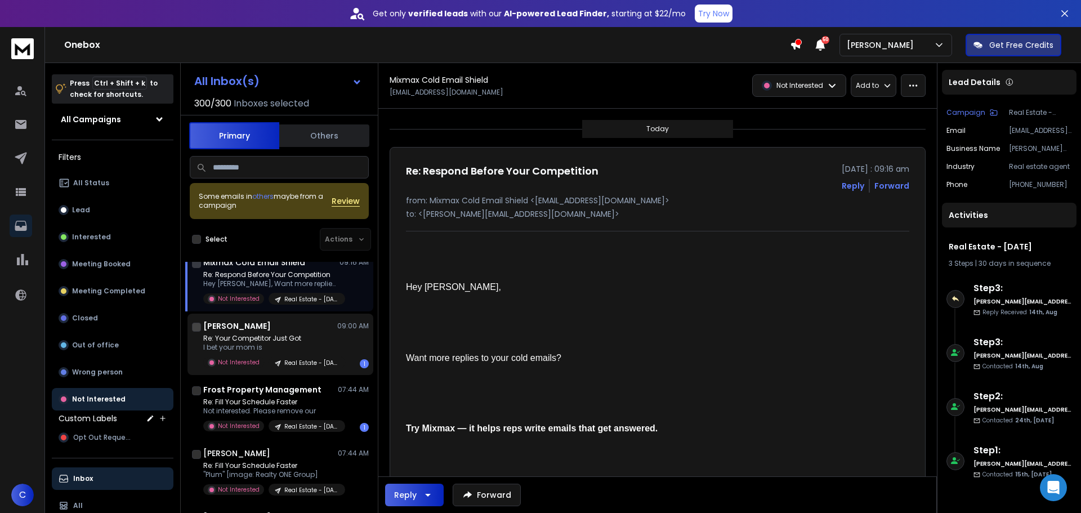
click at [283, 342] on div "Re: Your Competitor Just Got I bet your mom is Not Interested Real Estate - [DA…" at bounding box center [274, 351] width 142 height 34
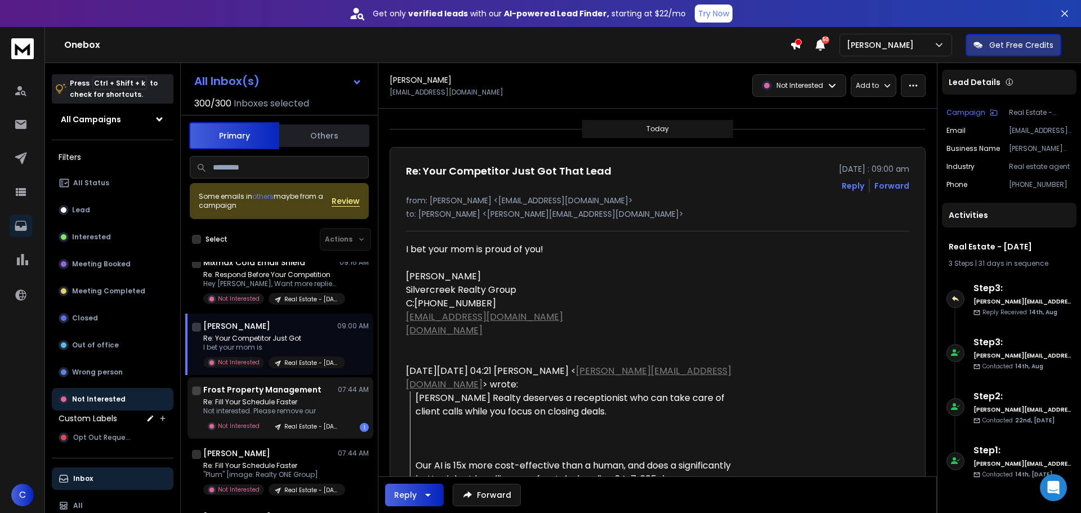
click at [310, 401] on p "Re: Fill Your Schedule Faster" at bounding box center [270, 401] width 135 height 9
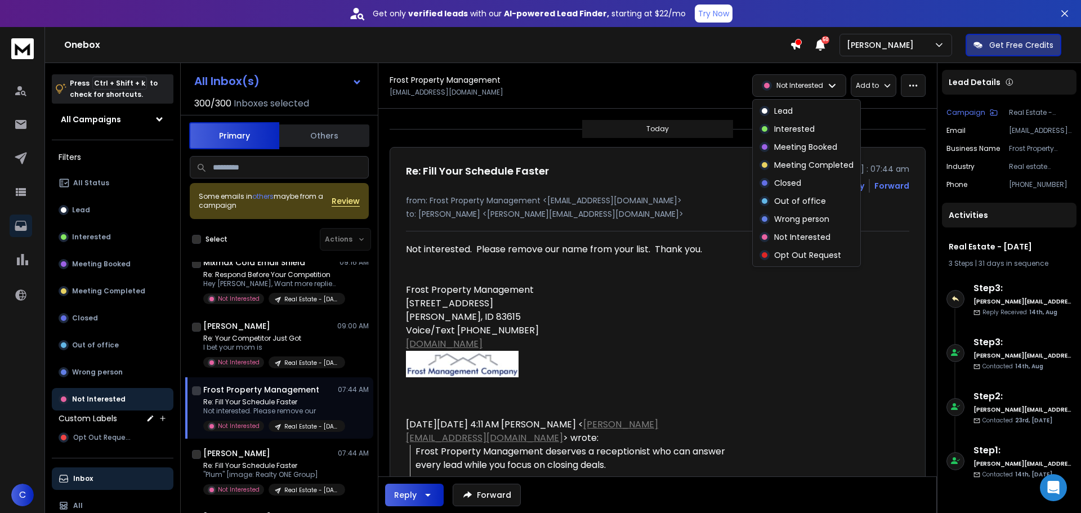
click at [814, 80] on div "Not Interested" at bounding box center [799, 85] width 93 height 21
click at [792, 252] on p "Opt Out Request" at bounding box center [807, 254] width 67 height 11
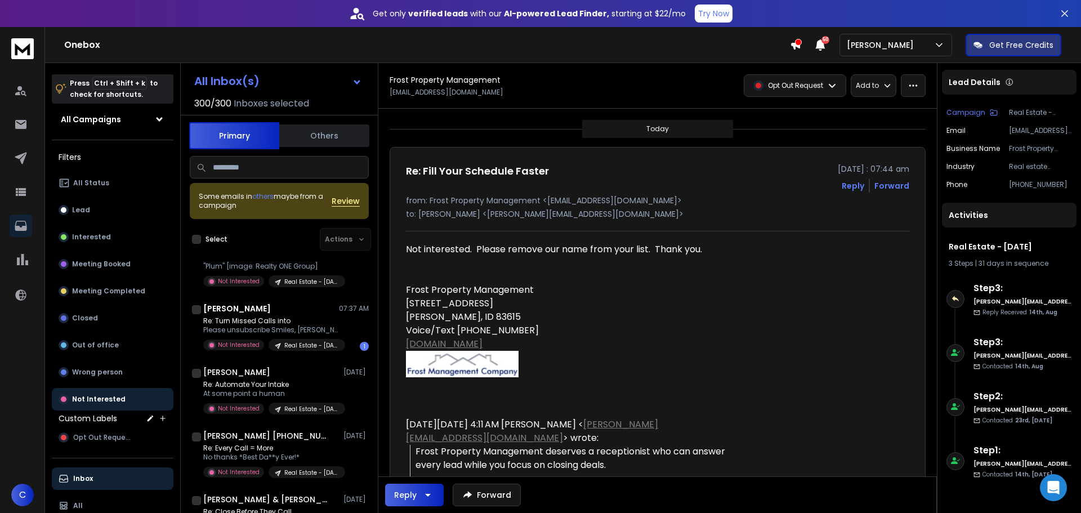
scroll to position [525, 0]
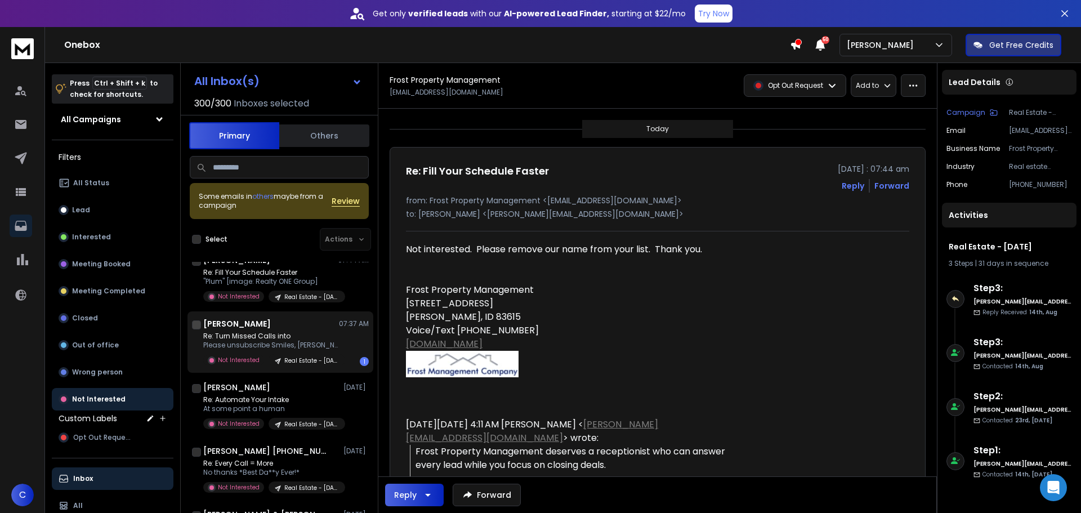
click at [247, 354] on div "Not Interested Real Estate - [DATE]" at bounding box center [274, 360] width 142 height 12
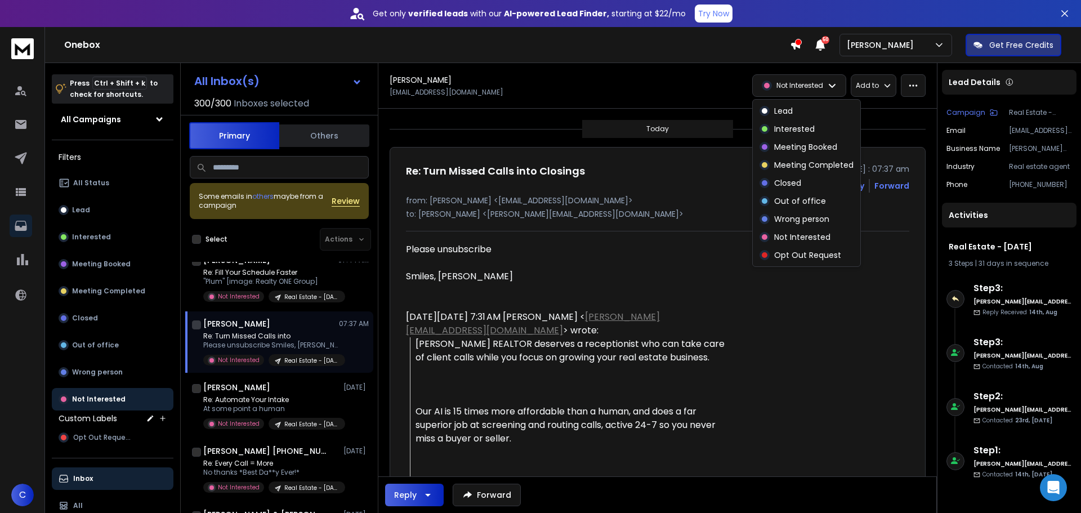
click at [785, 75] on div "Not Interested" at bounding box center [799, 85] width 93 height 21
click at [782, 252] on p "Opt Out Request" at bounding box center [807, 254] width 67 height 11
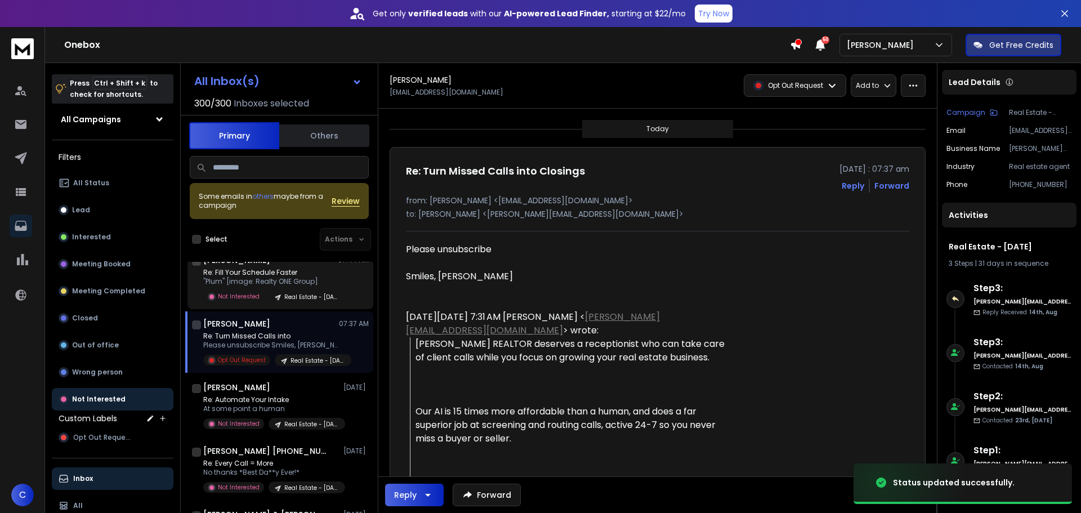
scroll to position [0, 0]
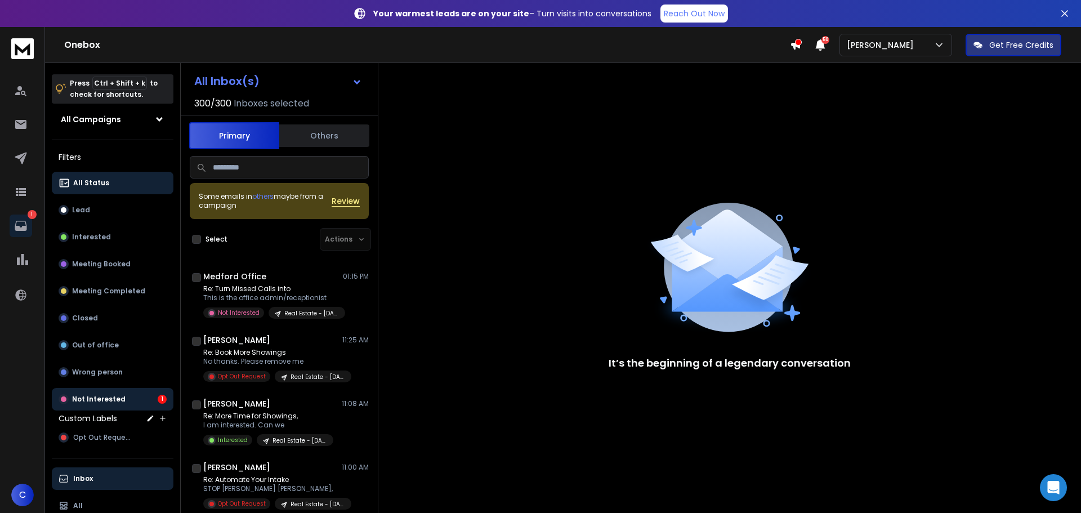
click at [104, 398] on p "Not Interested" at bounding box center [98, 399] width 53 height 9
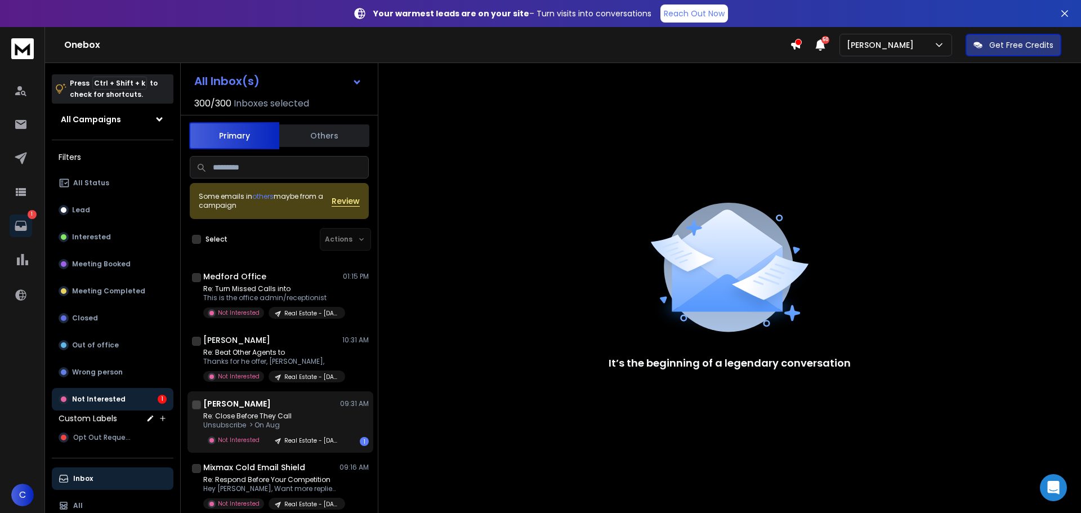
click at [288, 434] on div "Real Estate - [DATE]" at bounding box center [306, 440] width 77 height 12
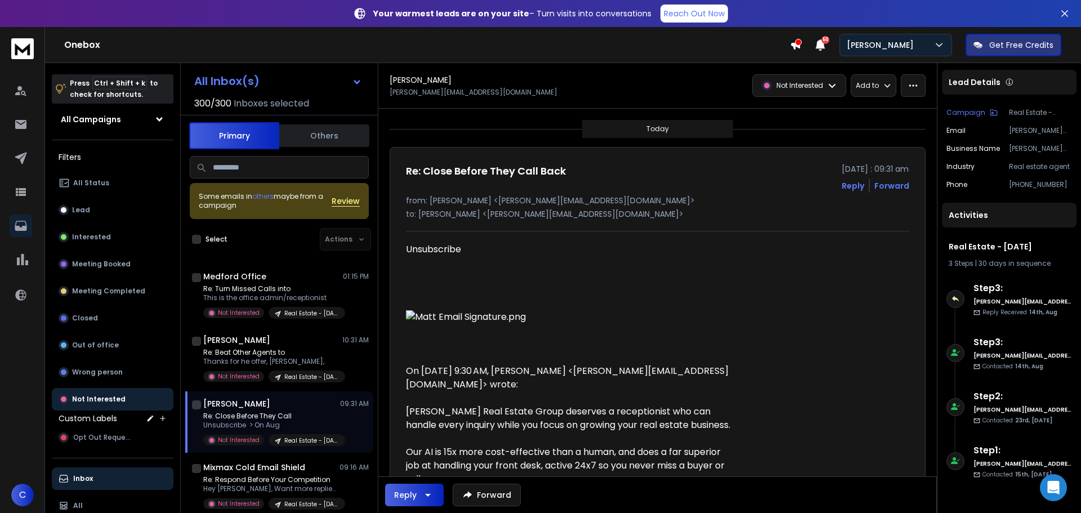
click at [884, 42] on p "[PERSON_NAME]" at bounding box center [882, 44] width 71 height 11
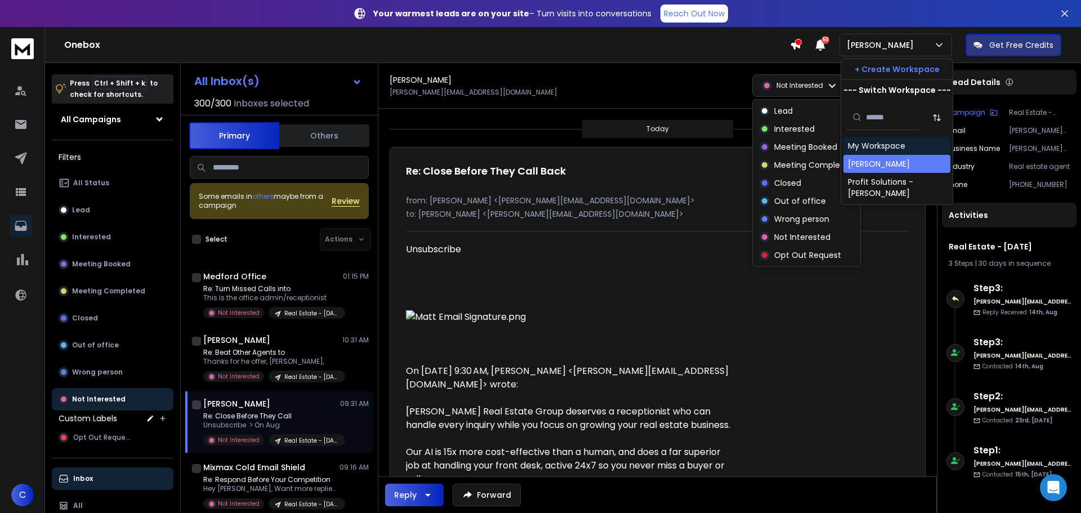
click at [783, 79] on div "Not Interested" at bounding box center [799, 85] width 93 height 21
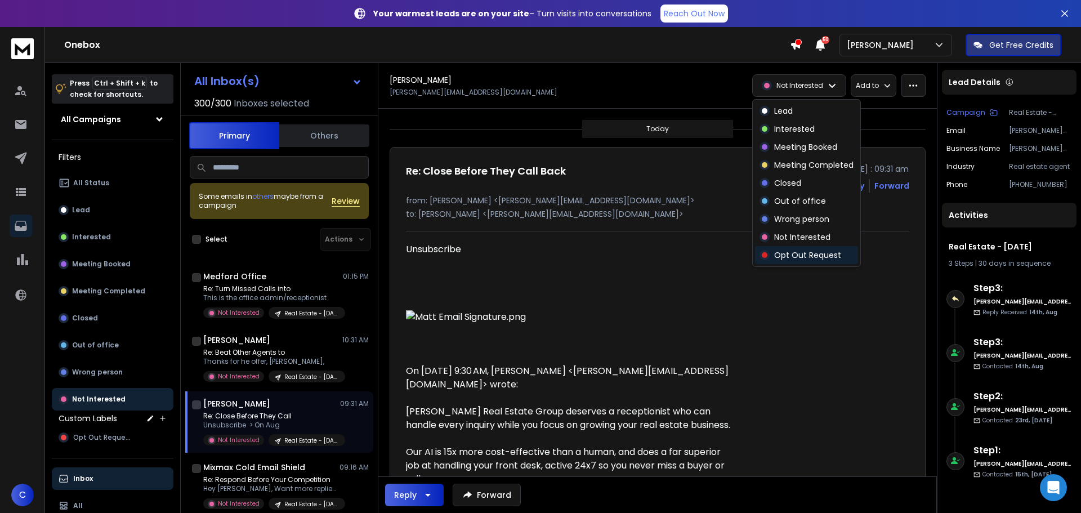
click at [785, 251] on p "Opt Out Request" at bounding box center [807, 254] width 67 height 11
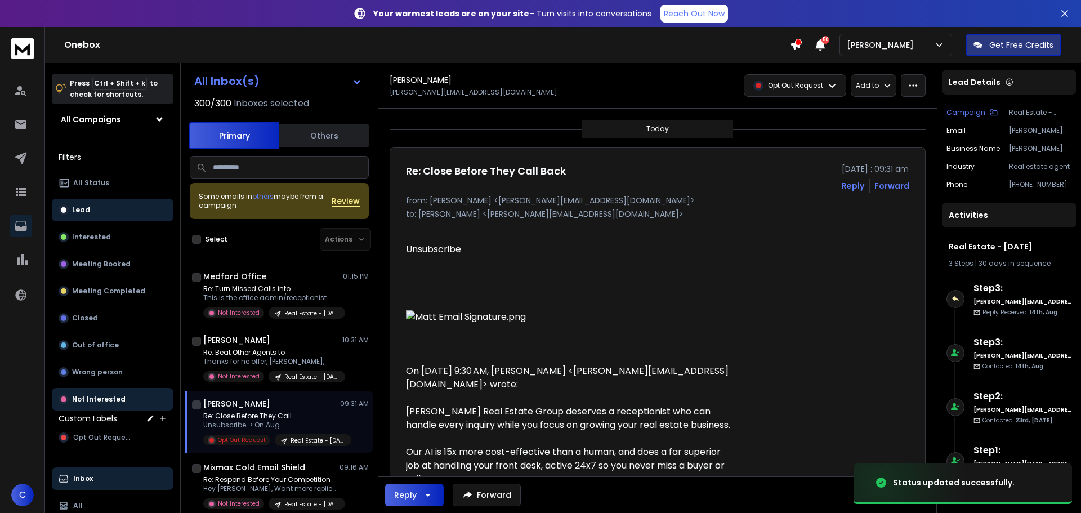
click at [89, 206] on button "Lead" at bounding box center [113, 210] width 122 height 23
